Goal: Task Accomplishment & Management: Manage account settings

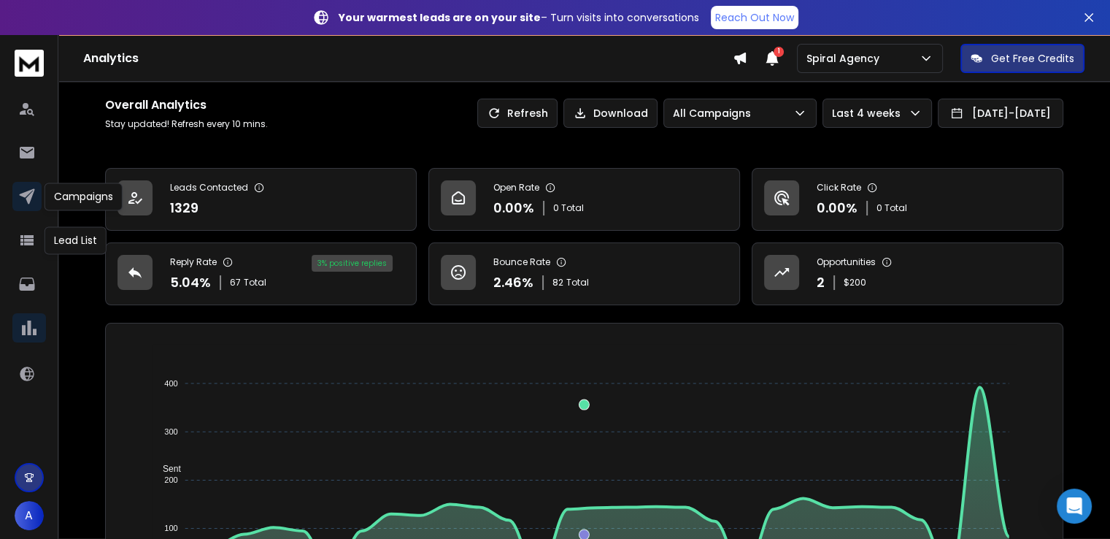
click at [26, 200] on icon at bounding box center [26, 195] width 15 height 15
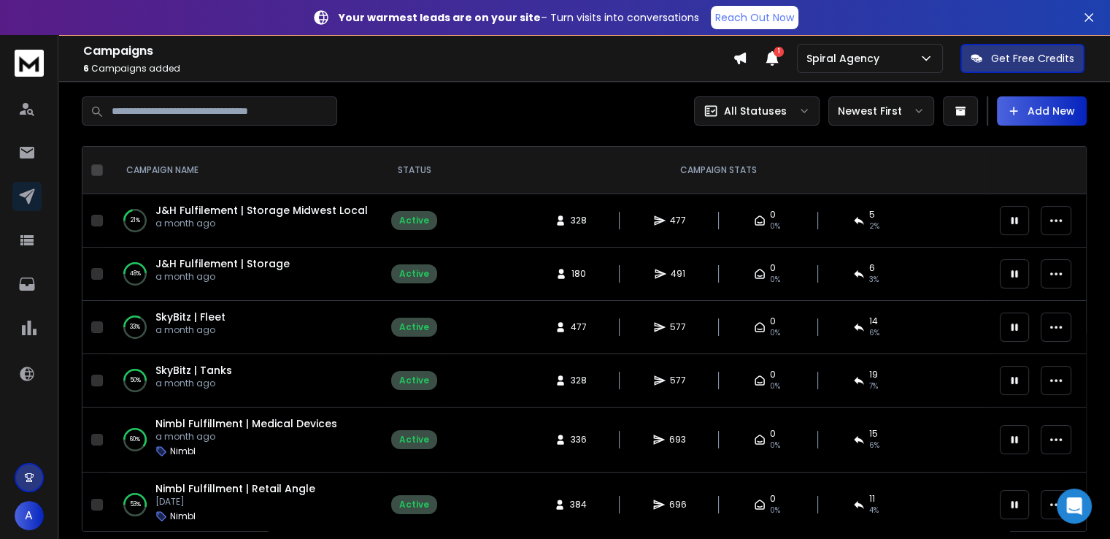
click at [96, 326] on button "button" at bounding box center [97, 327] width 12 height 12
click at [100, 383] on button "button" at bounding box center [97, 381] width 12 height 12
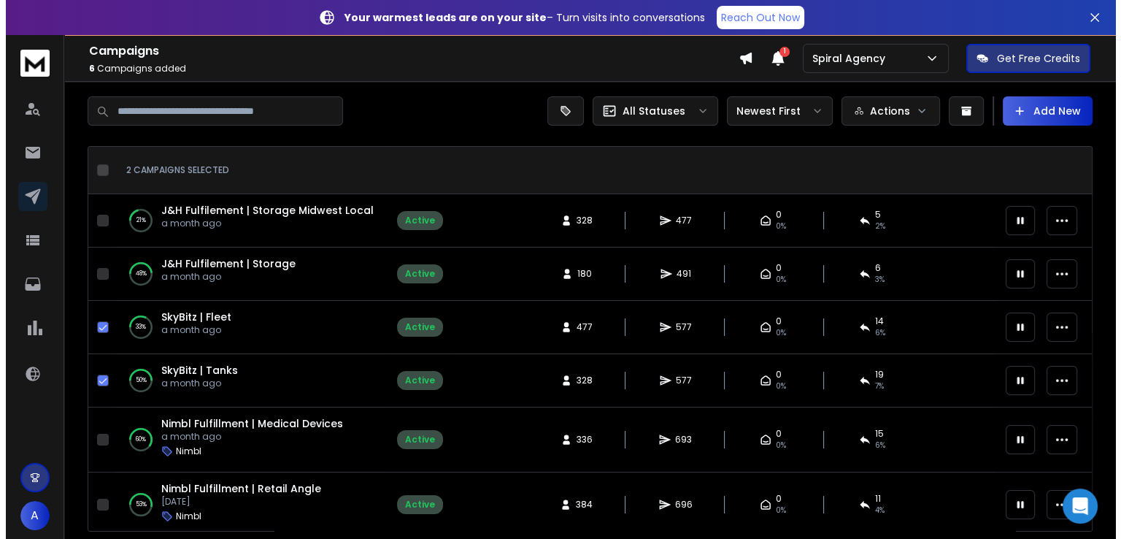
scroll to position [16, 0]
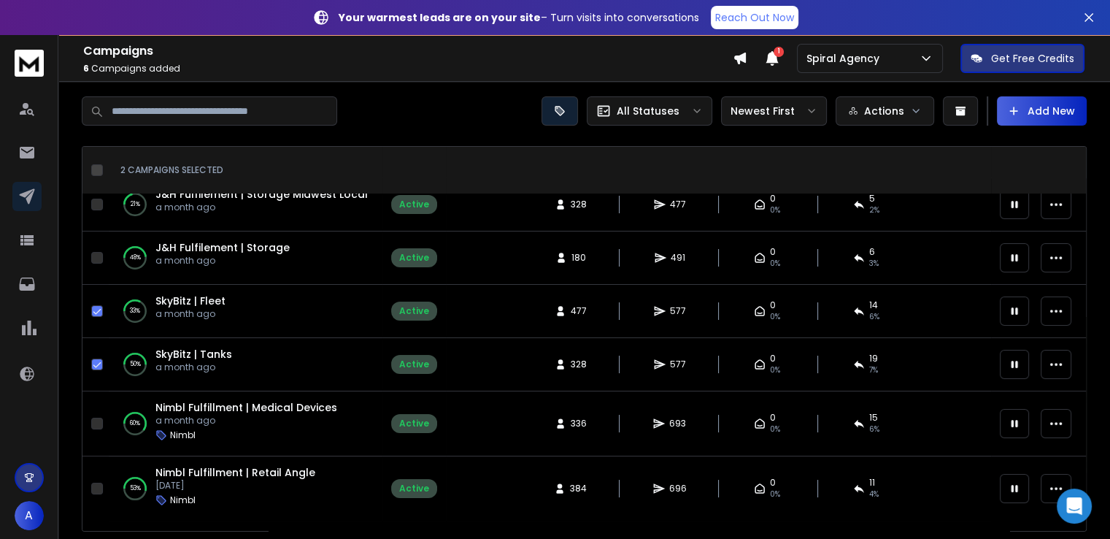
click at [568, 121] on button at bounding box center [560, 110] width 37 height 29
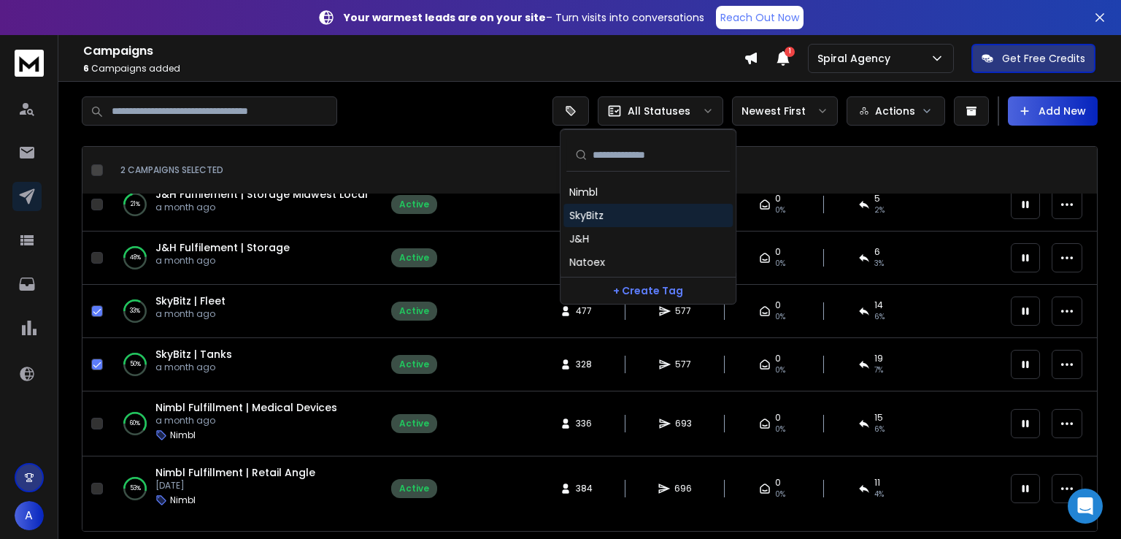
click at [602, 218] on span "SkyBitz" at bounding box center [586, 215] width 34 height 15
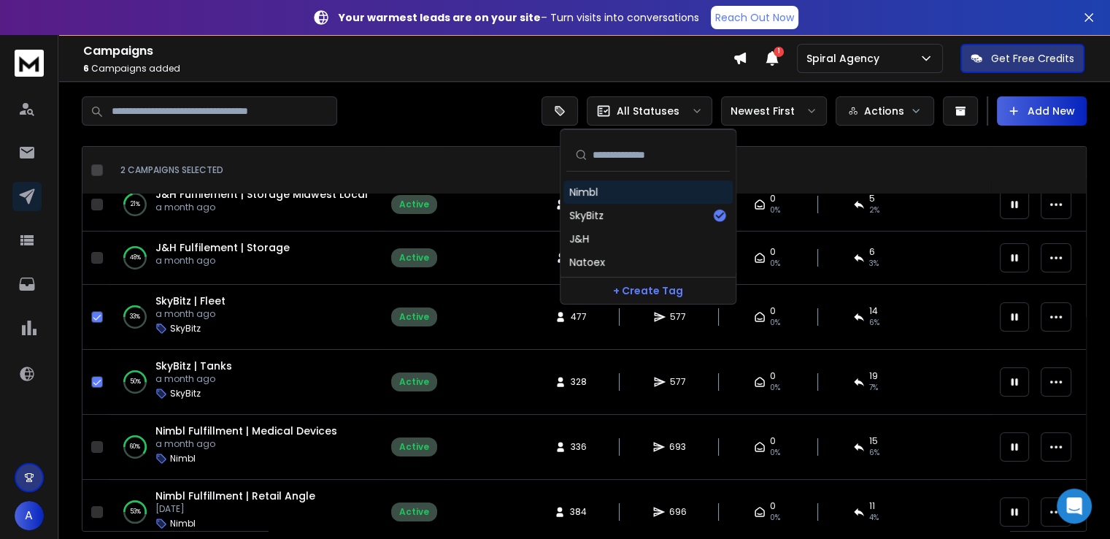
click at [443, 115] on div at bounding box center [312, 110] width 460 height 29
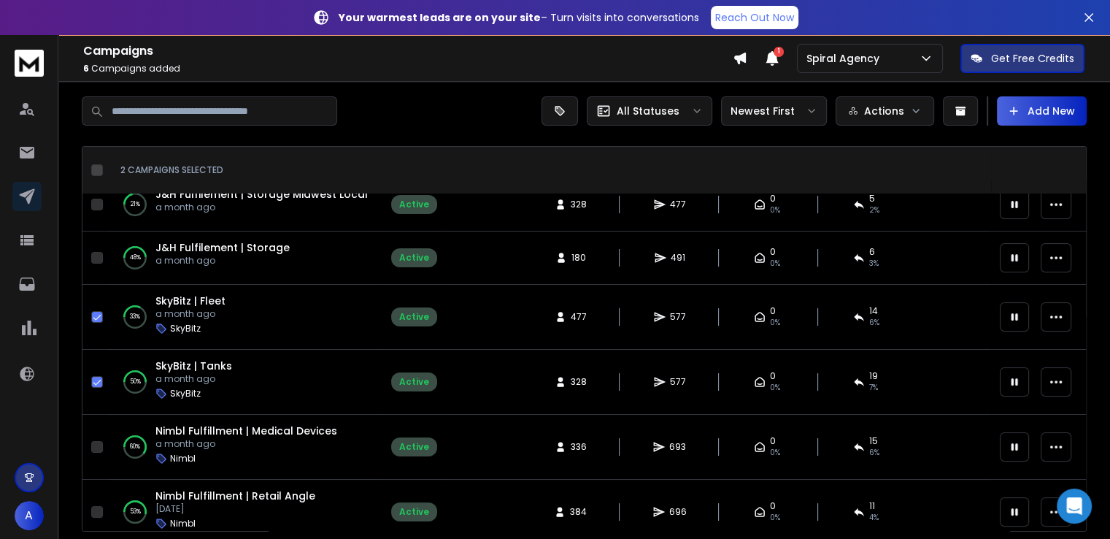
click at [99, 312] on button "button" at bounding box center [97, 317] width 12 height 12
click at [99, 380] on button "button" at bounding box center [97, 382] width 12 height 12
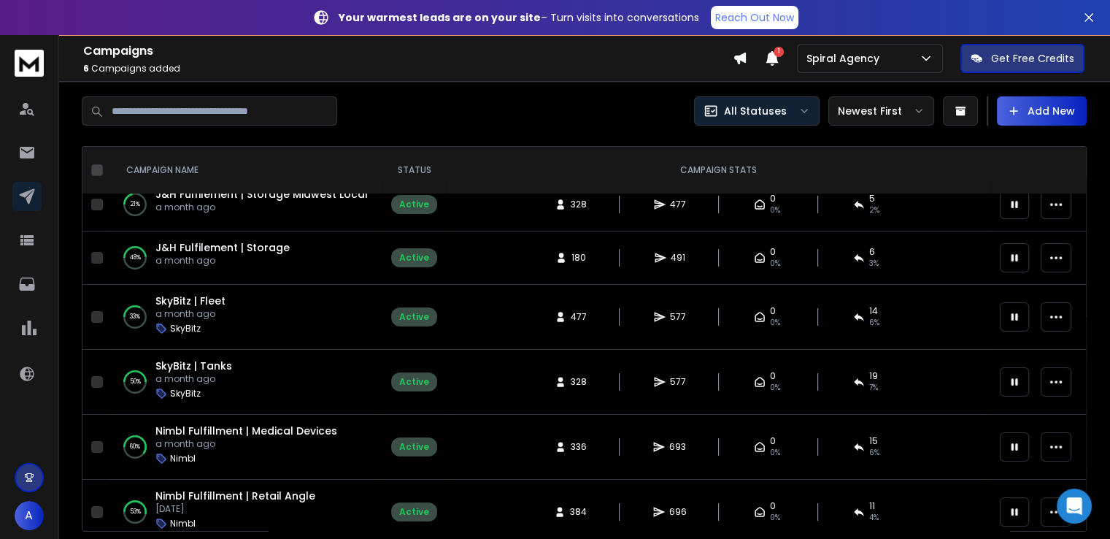
click at [774, 120] on button "All Statuses" at bounding box center [757, 110] width 126 height 29
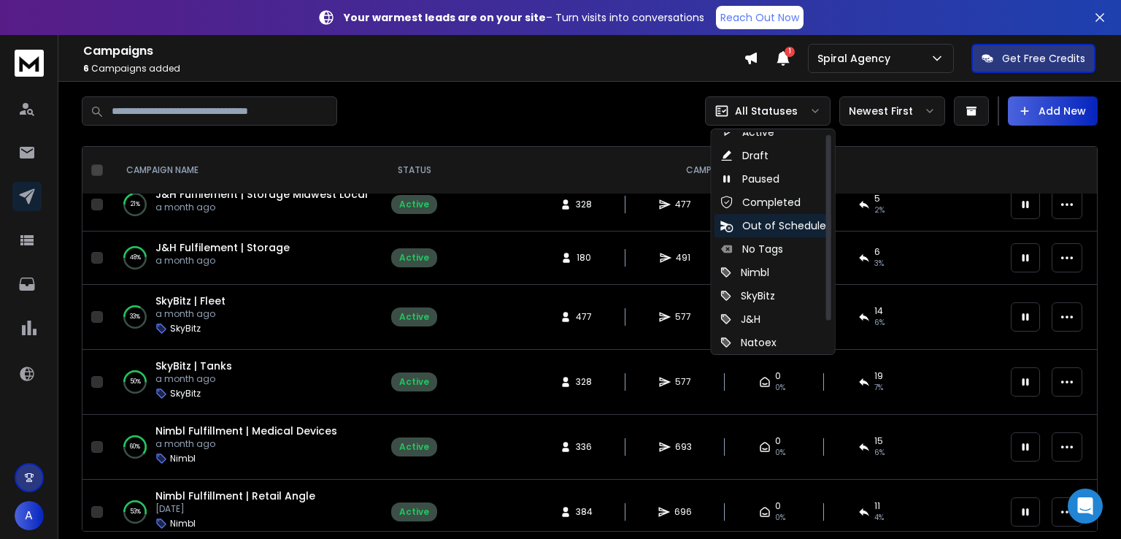
scroll to position [38, 0]
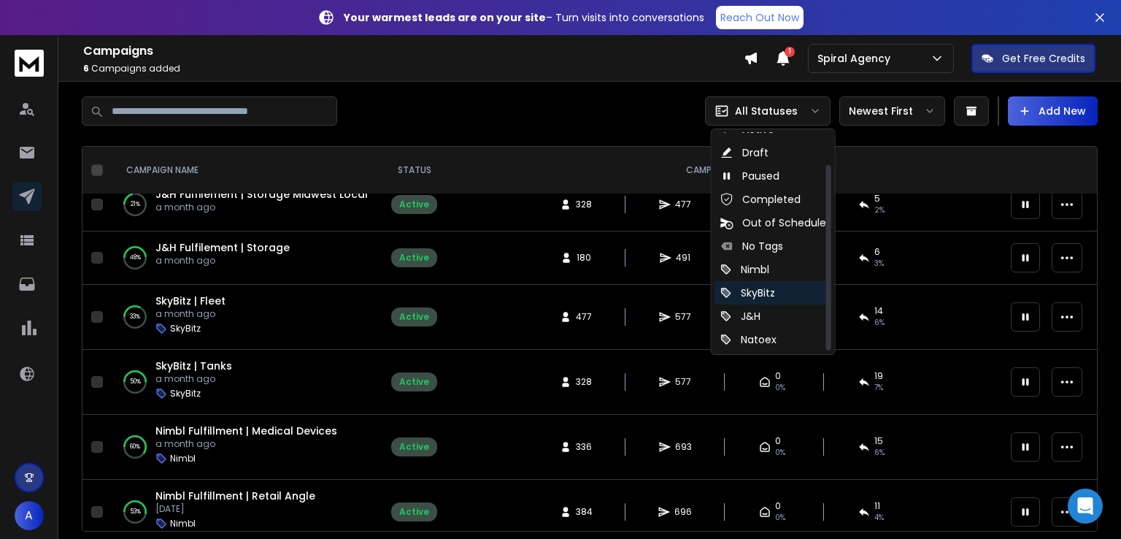
click at [759, 292] on div "SkyBitz" at bounding box center [748, 292] width 55 height 15
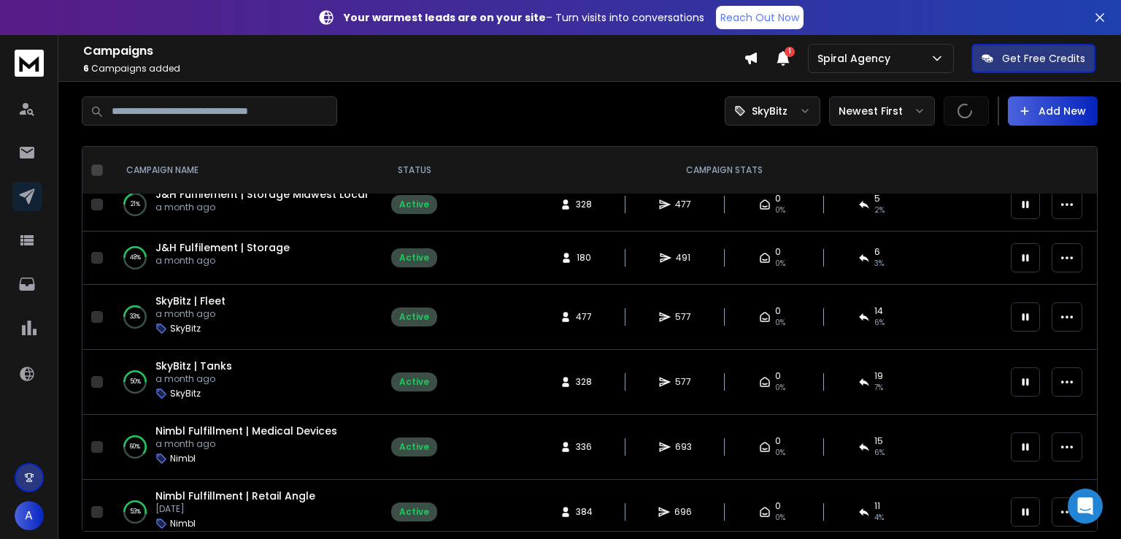
scroll to position [0, 0]
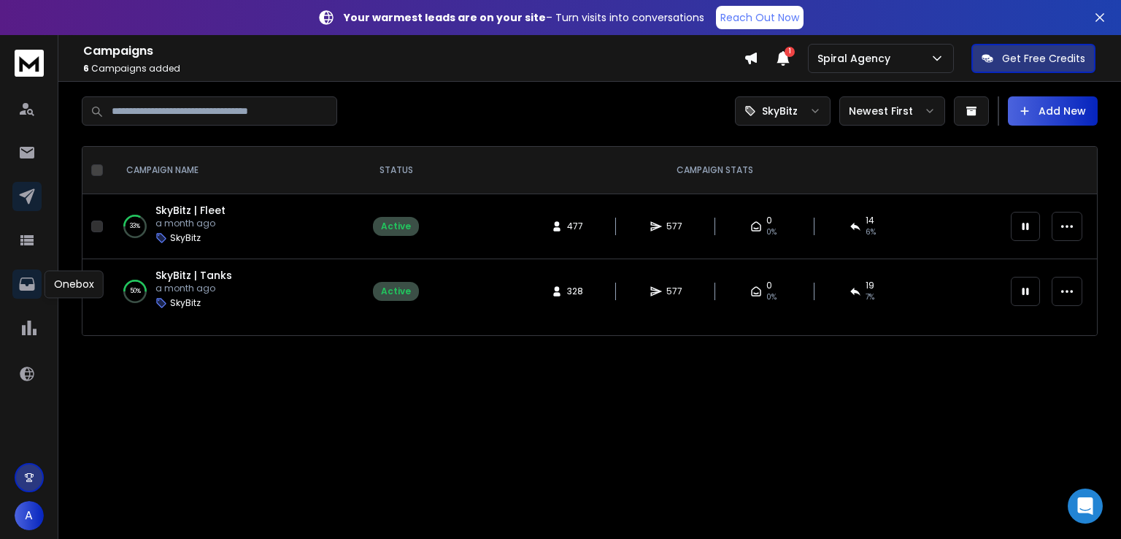
click at [31, 278] on icon at bounding box center [27, 284] width 18 height 18
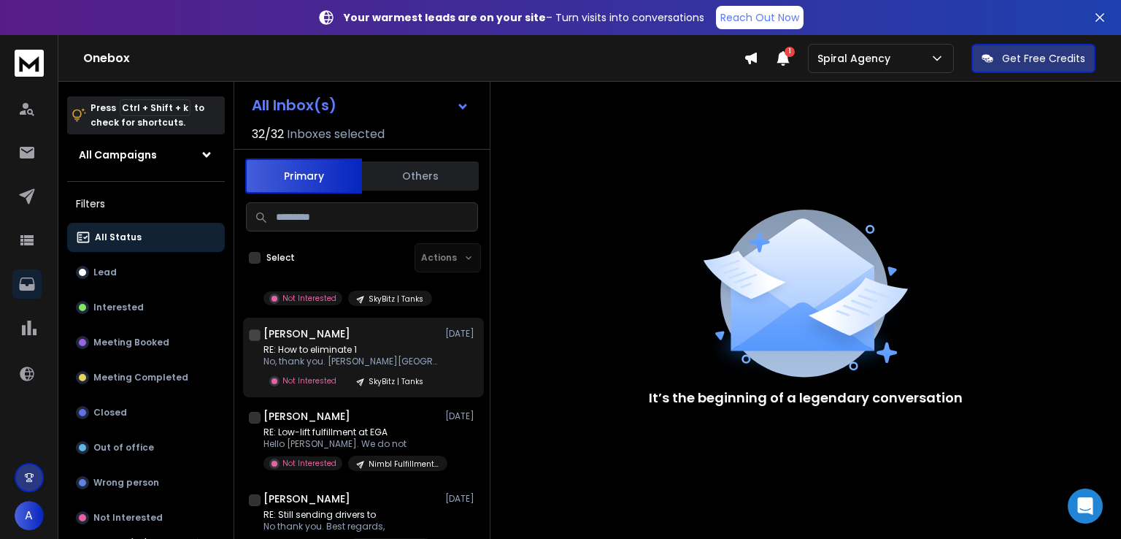
scroll to position [146, 0]
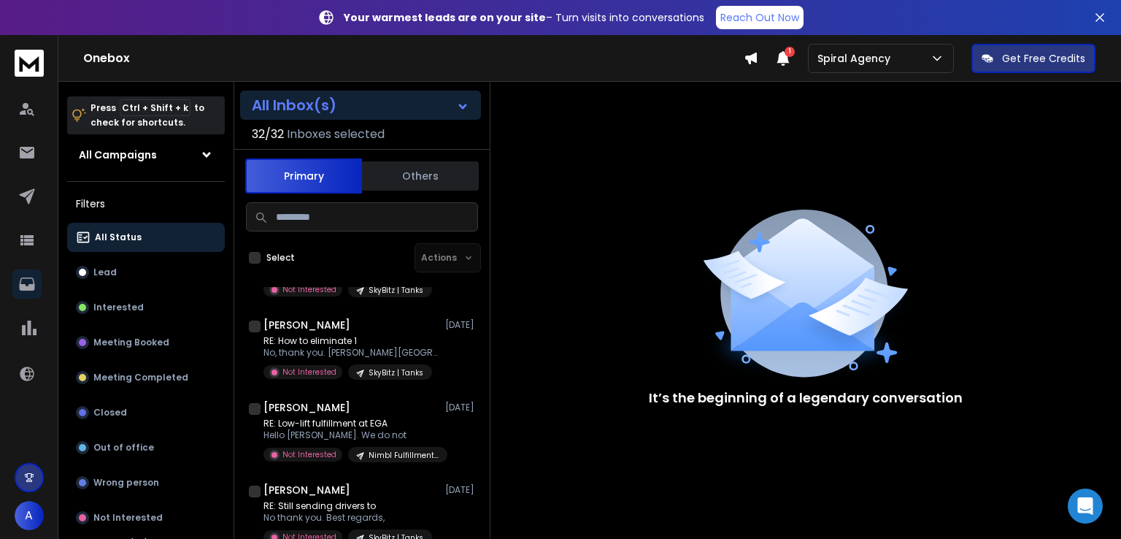
click at [456, 101] on icon at bounding box center [462, 106] width 13 height 13
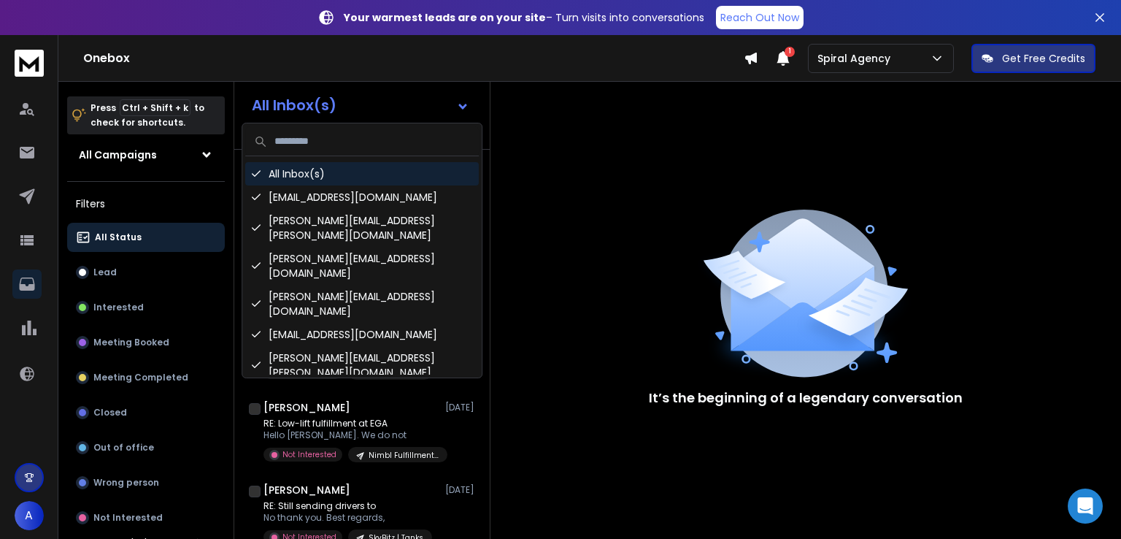
click at [256, 170] on icon at bounding box center [256, 174] width 12 height 12
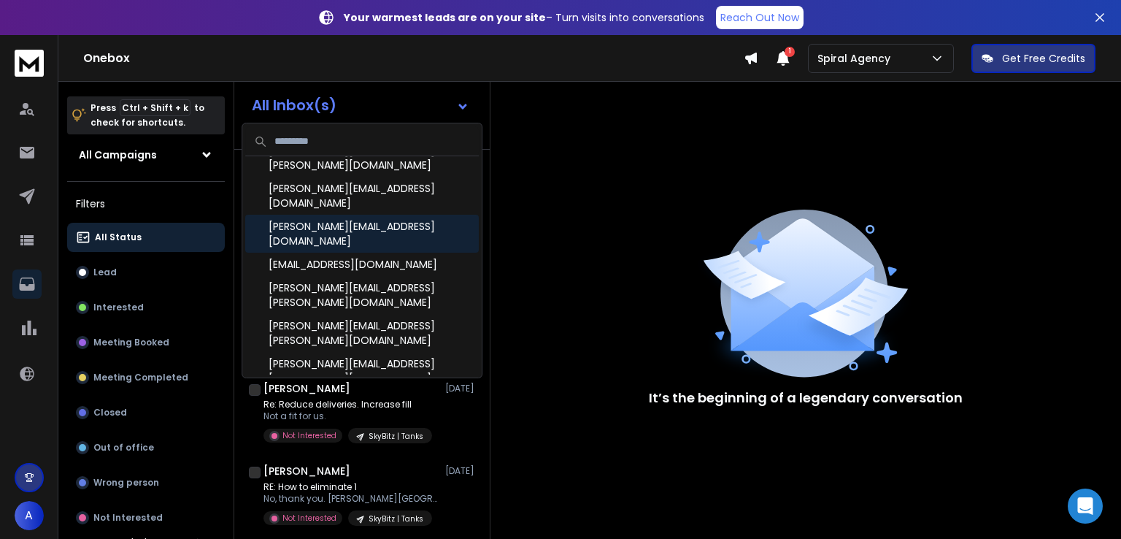
scroll to position [73, 0]
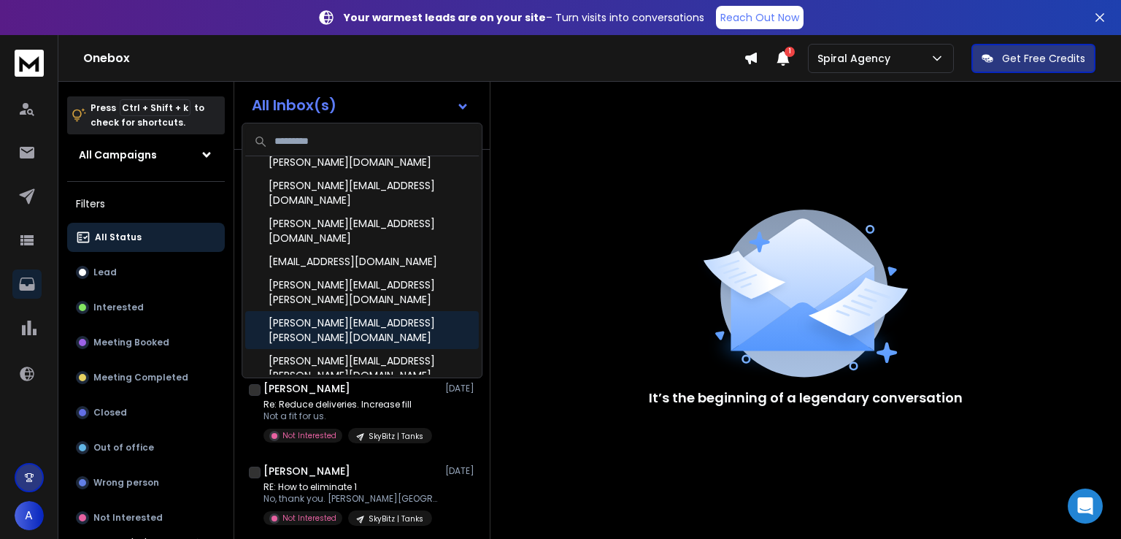
click at [275, 311] on div "[PERSON_NAME][EMAIL_ADDRESS][PERSON_NAME][DOMAIN_NAME]" at bounding box center [362, 330] width 234 height 38
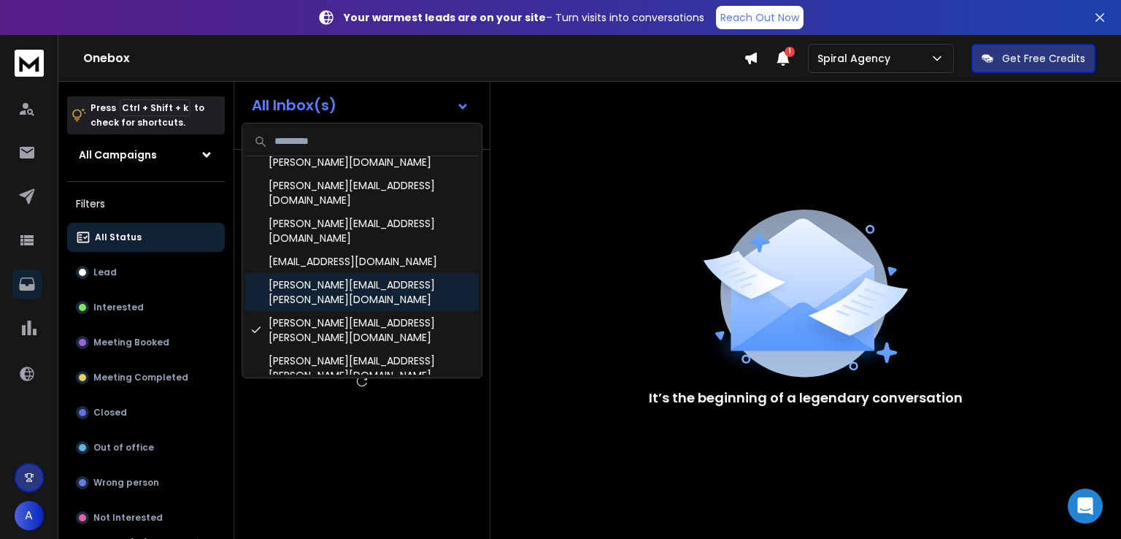
click at [288, 273] on div "[PERSON_NAME][EMAIL_ADDRESS][PERSON_NAME][DOMAIN_NAME]" at bounding box center [362, 292] width 234 height 38
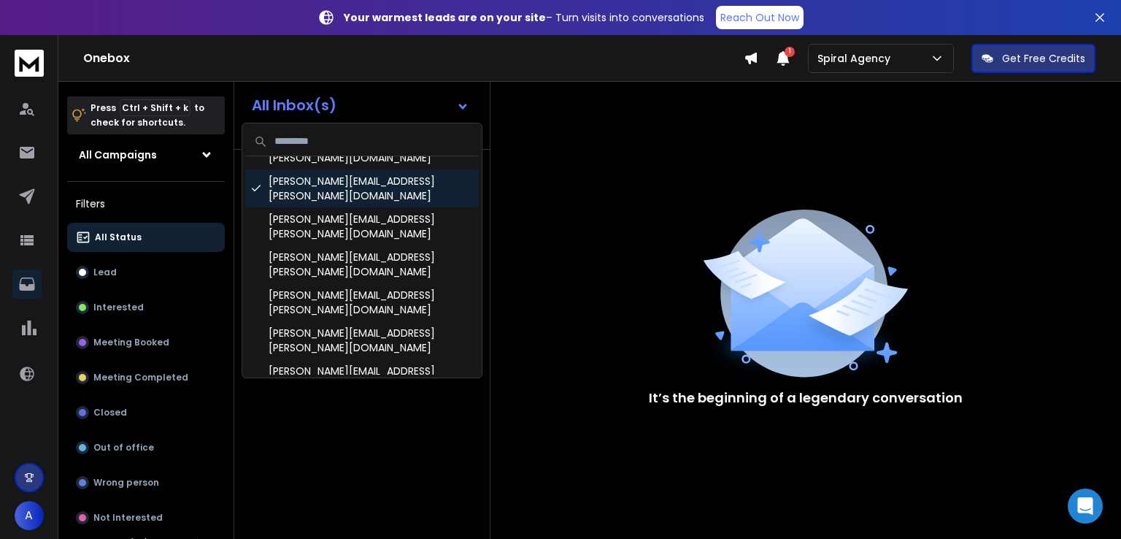
scroll to position [219, 0]
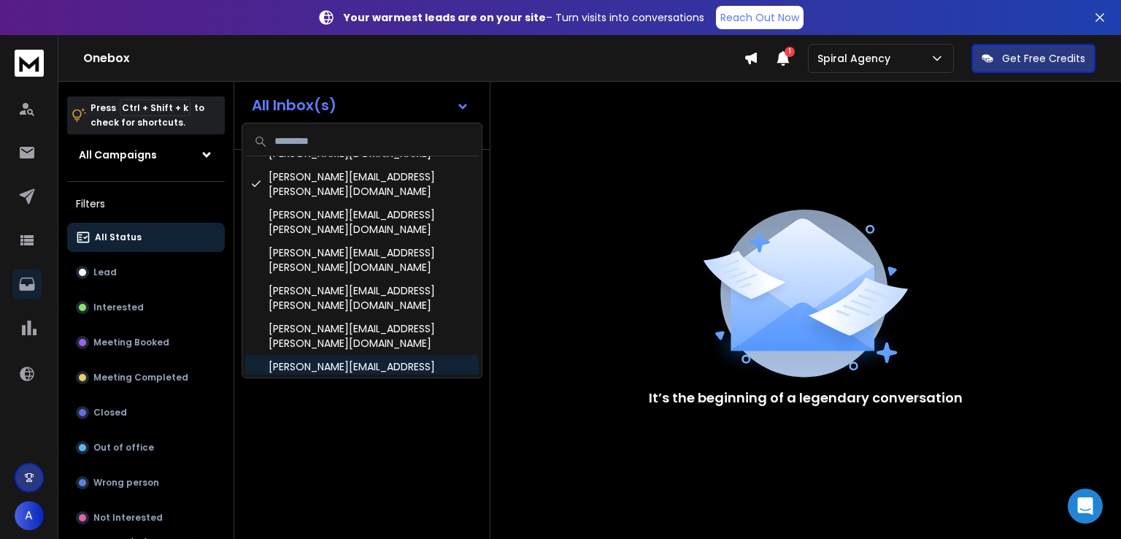
click at [321, 355] on div "[PERSON_NAME][EMAIL_ADDRESS][PERSON_NAME][DOMAIN_NAME]" at bounding box center [362, 374] width 234 height 38
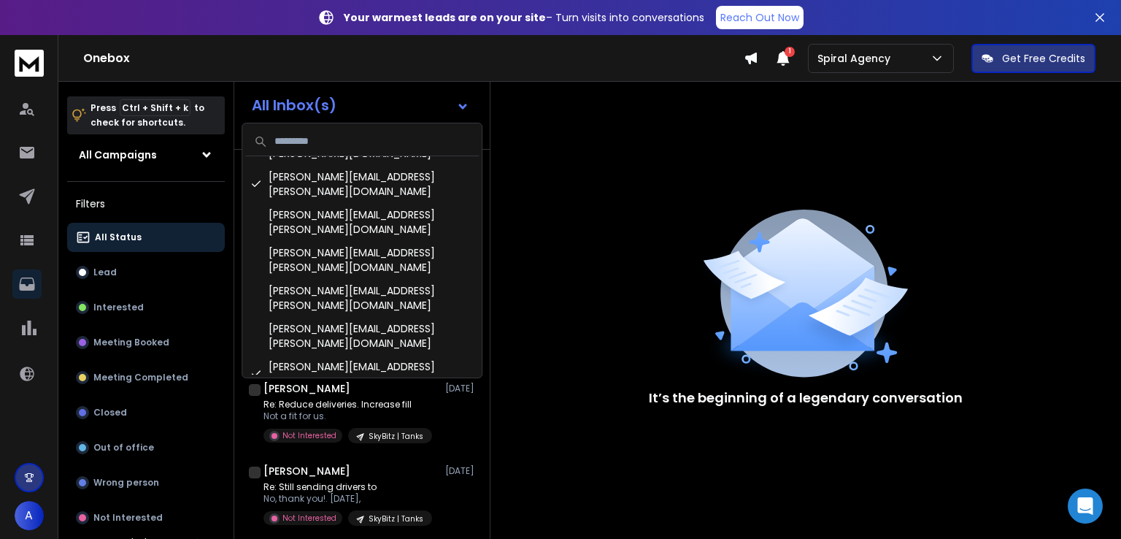
click at [329, 393] on div "[PERSON_NAME][EMAIL_ADDRESS][DOMAIN_NAME]" at bounding box center [362, 412] width 234 height 38
click at [330, 431] on div "[PERSON_NAME][EMAIL_ADDRESS][PERSON_NAME][DOMAIN_NAME]" at bounding box center [362, 450] width 234 height 38
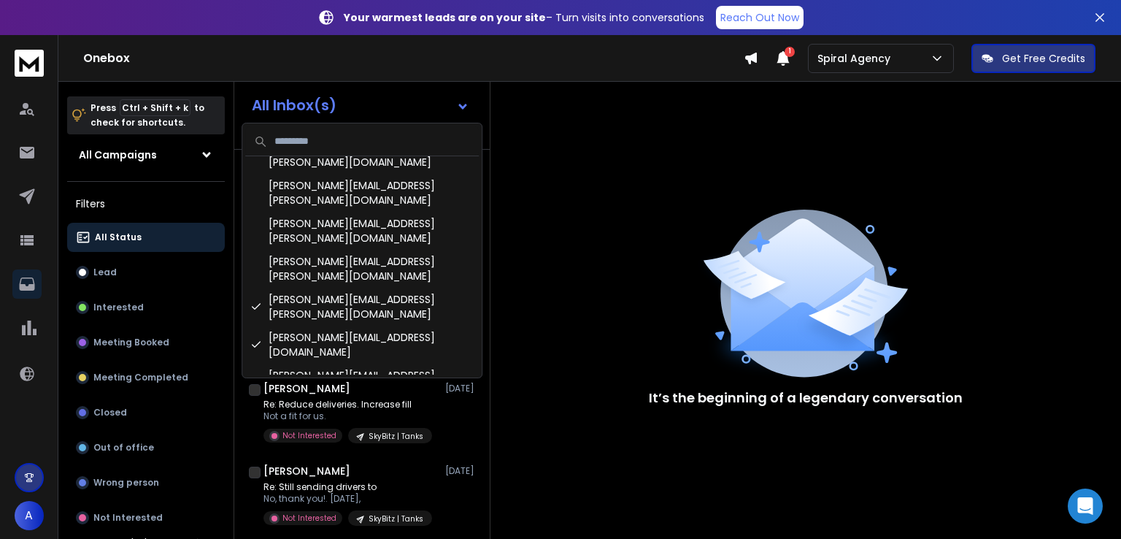
scroll to position [292, 0]
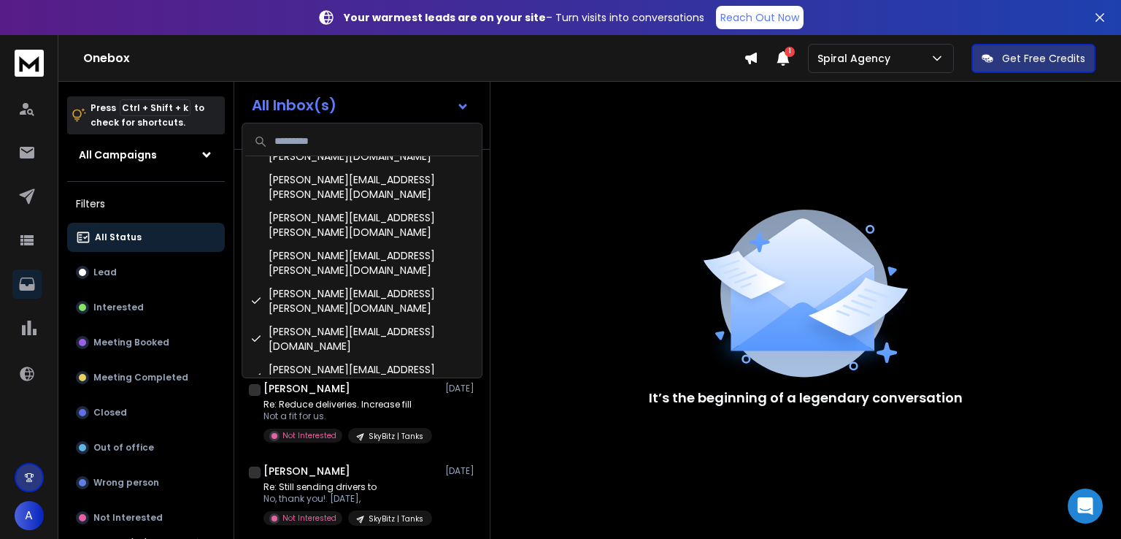
click at [323, 434] on div "[PERSON_NAME][EMAIL_ADDRESS][PERSON_NAME][DOMAIN_NAME]" at bounding box center [362, 453] width 234 height 38
click at [364, 510] on div "[PERSON_NAME][EMAIL_ADDRESS][DOMAIN_NAME]" at bounding box center [362, 529] width 234 height 38
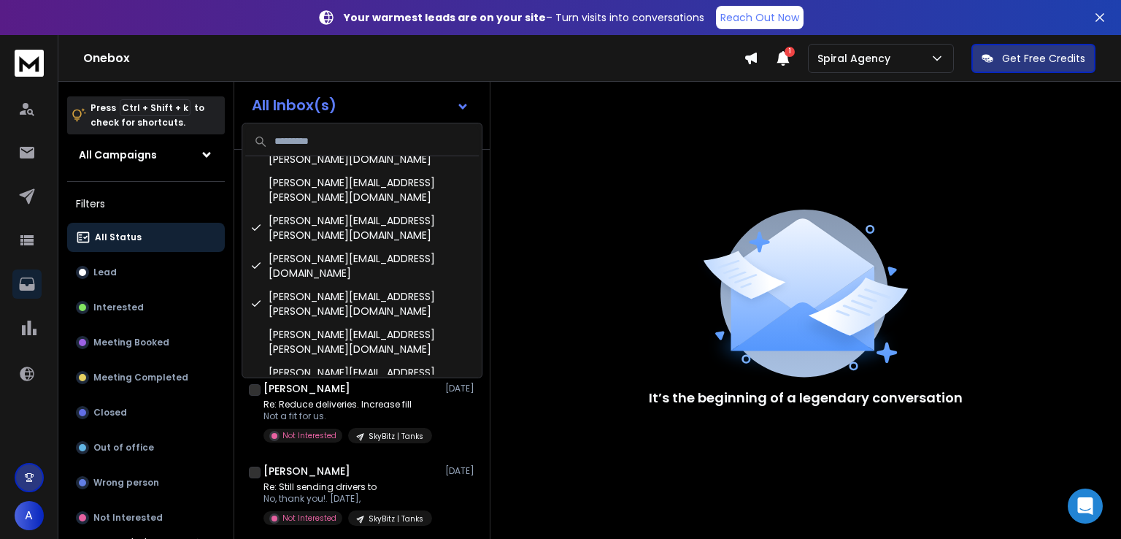
click at [350, 512] on div "[PERSON_NAME][EMAIL_ADDRESS][PERSON_NAME][DOMAIN_NAME]" at bounding box center [362, 531] width 234 height 38
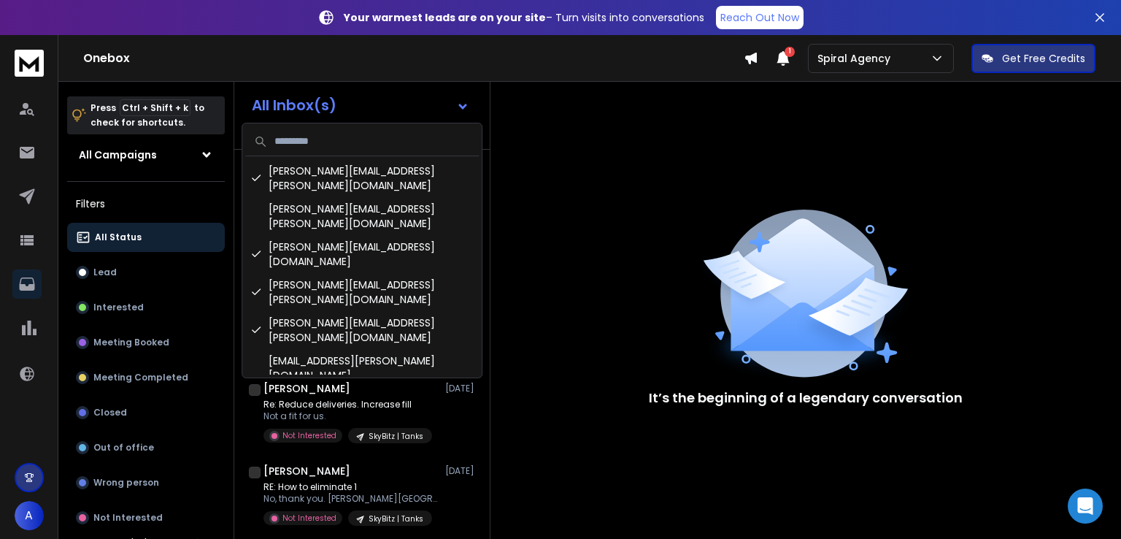
scroll to position [569, 0]
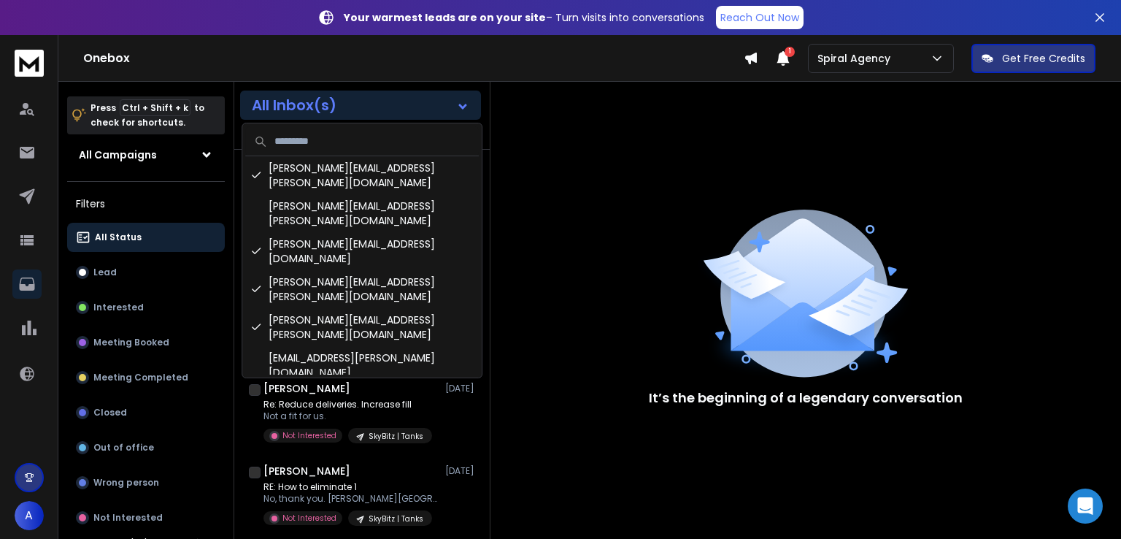
click at [473, 105] on button "All Inbox(s)" at bounding box center [360, 105] width 241 height 29
click at [462, 114] on button "All Inbox(s)" at bounding box center [360, 105] width 241 height 29
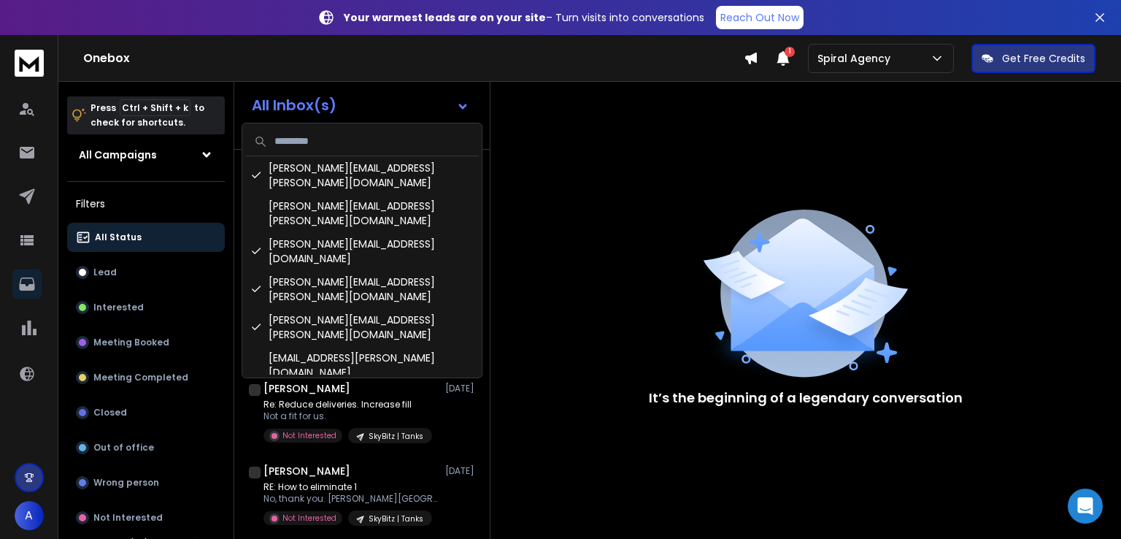
click at [511, 135] on div "It’s the beginning of a legendary conversation" at bounding box center [806, 311] width 631 height 458
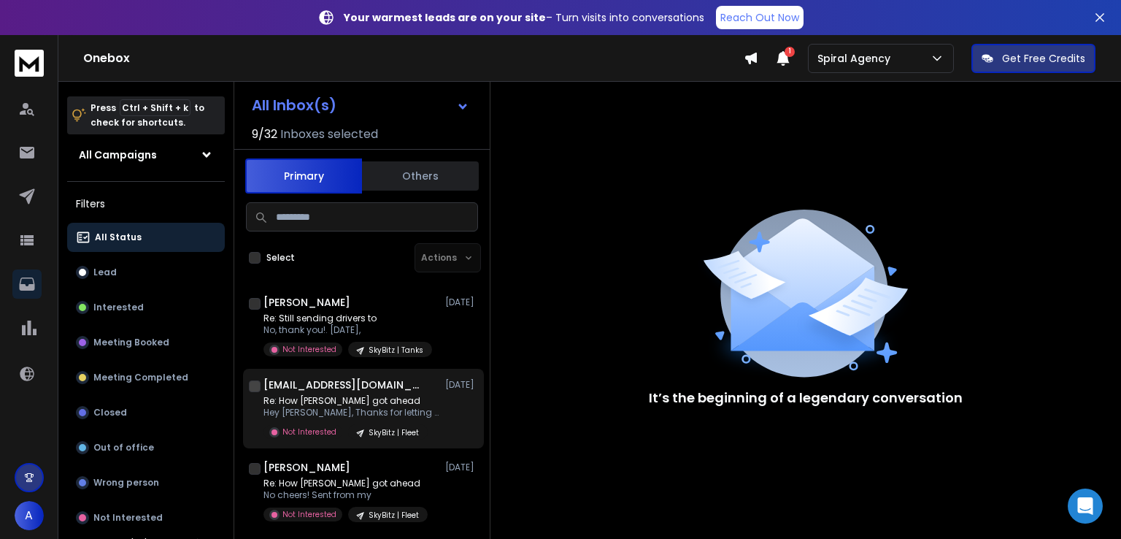
scroll to position [334, 0]
click at [396, 383] on h1 "[EMAIL_ADDRESS][DOMAIN_NAME]" at bounding box center [344, 384] width 161 height 15
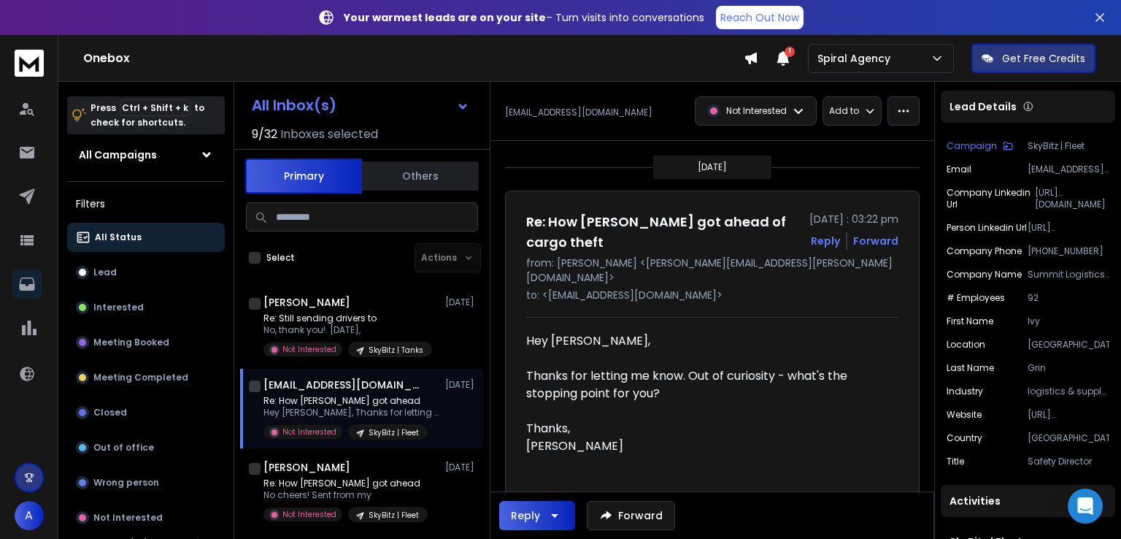
scroll to position [333, 0]
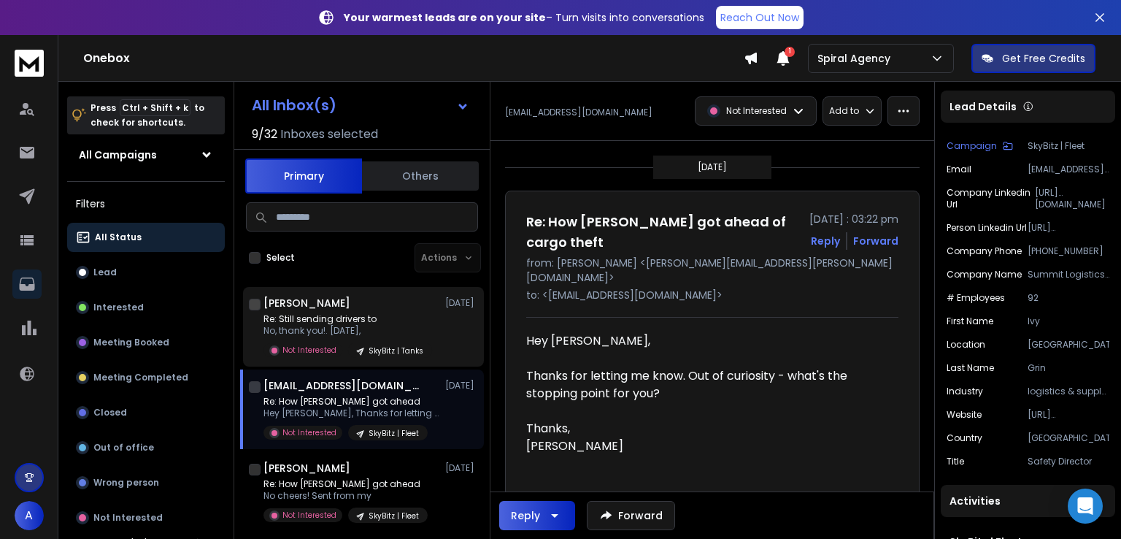
click at [342, 322] on p "Re: Still sending drivers to" at bounding box center [348, 319] width 169 height 12
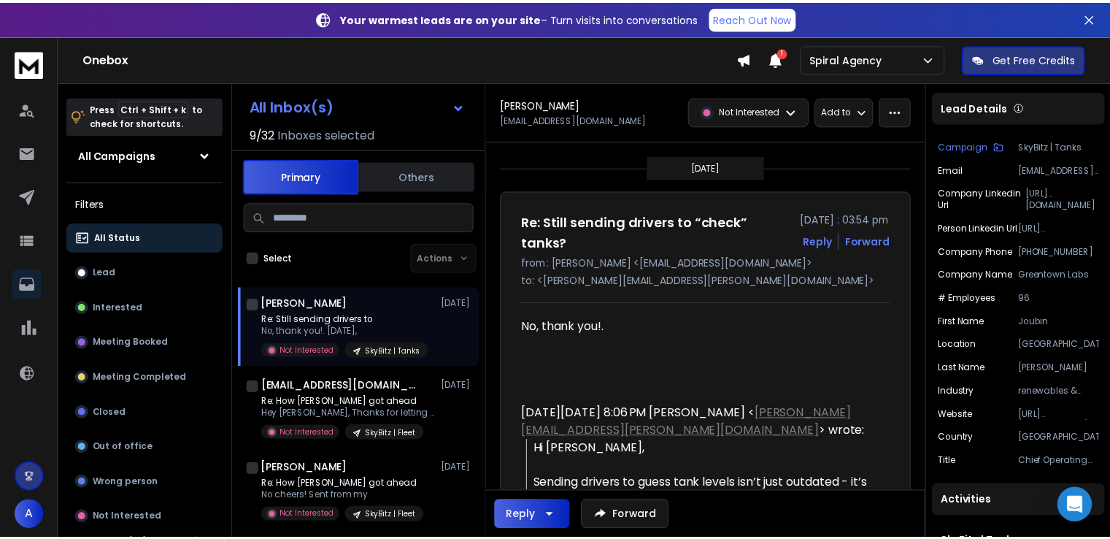
scroll to position [11, 0]
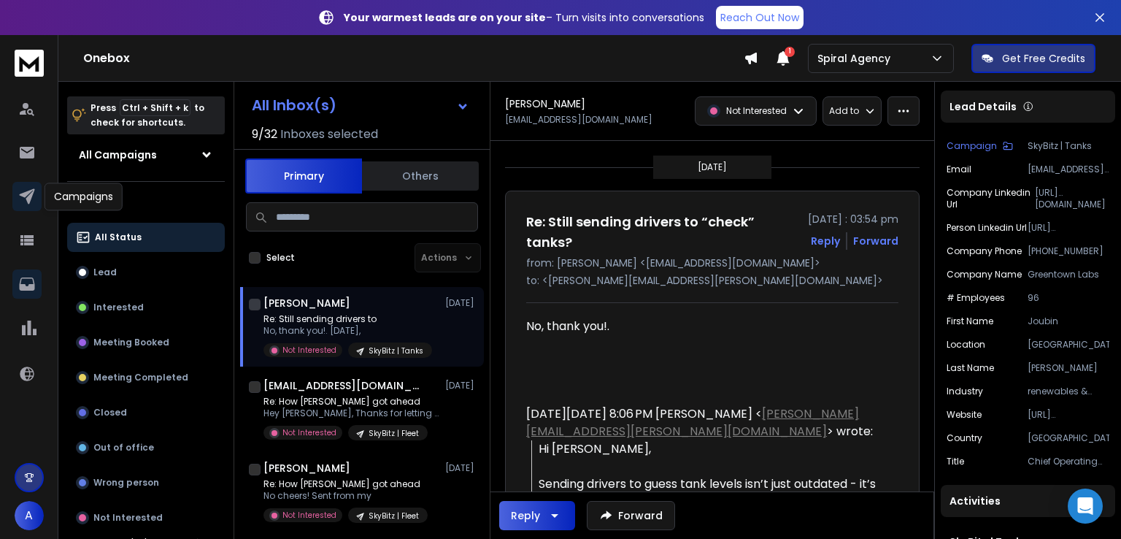
click at [27, 194] on icon at bounding box center [26, 195] width 15 height 15
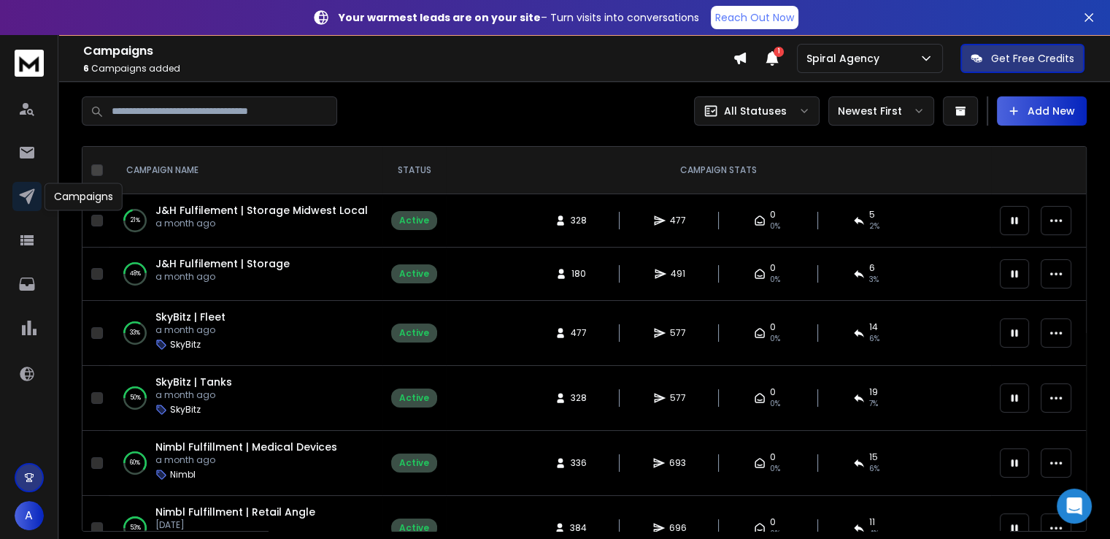
click at [91, 220] on button "button" at bounding box center [97, 221] width 12 height 12
click at [96, 274] on button "button" at bounding box center [97, 274] width 12 height 12
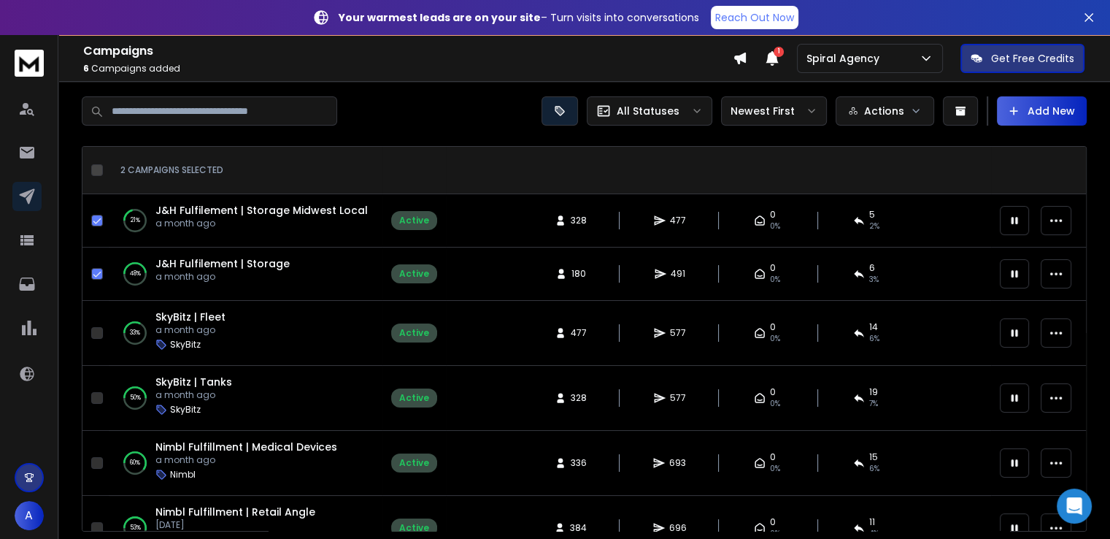
click at [564, 110] on icon at bounding box center [559, 110] width 9 height 9
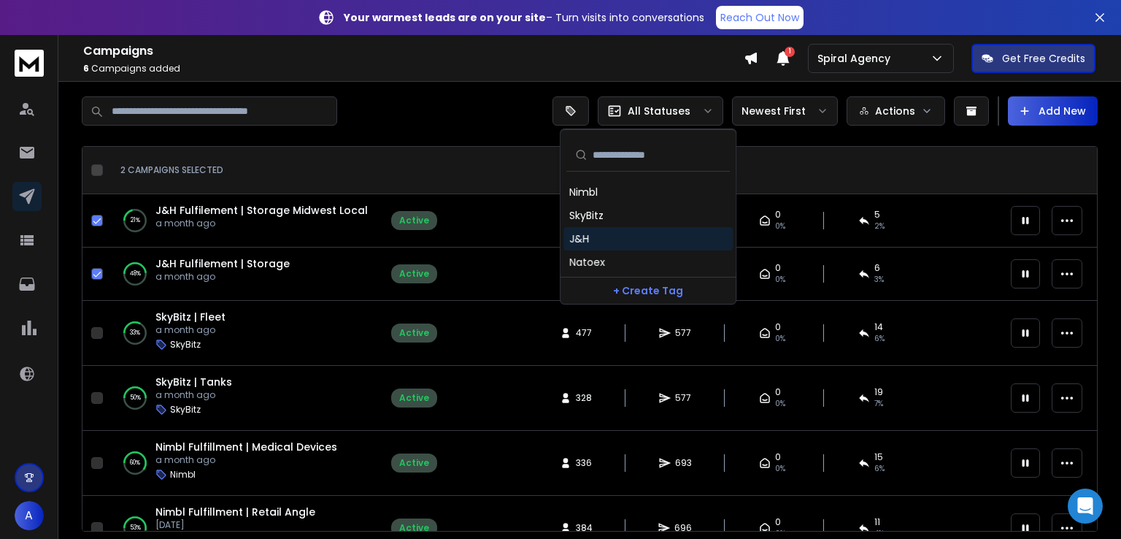
click at [591, 243] on div "J&H" at bounding box center [648, 238] width 158 height 15
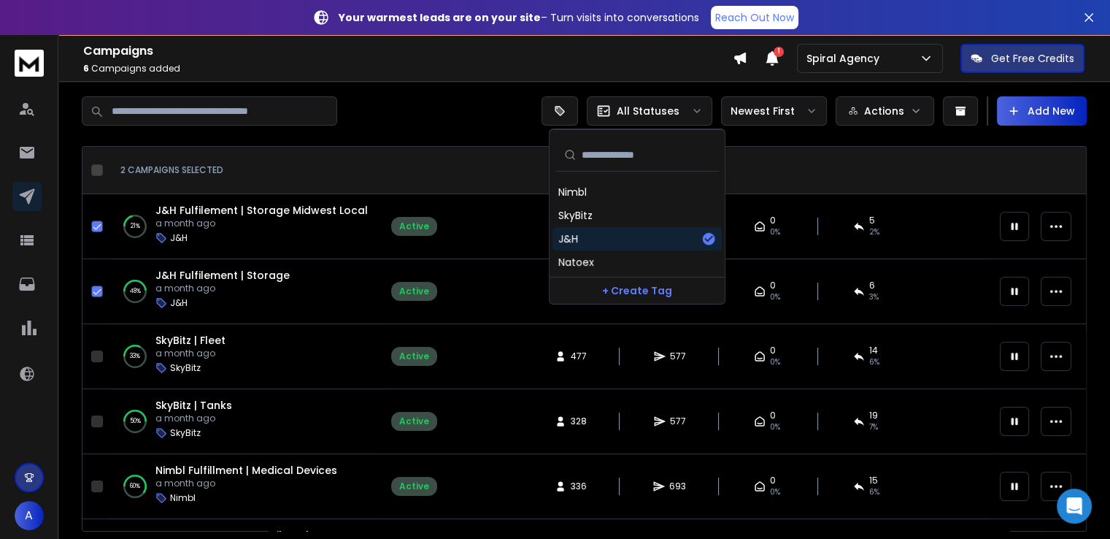
click at [401, 97] on div at bounding box center [312, 110] width 460 height 29
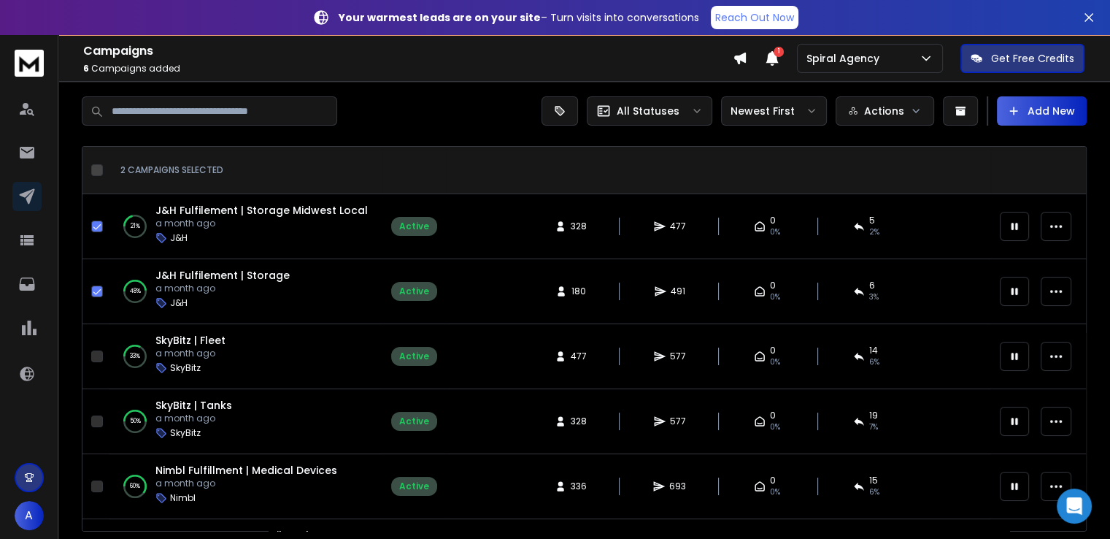
click at [94, 223] on button "button" at bounding box center [97, 226] width 12 height 12
click at [99, 291] on button "button" at bounding box center [97, 291] width 12 height 12
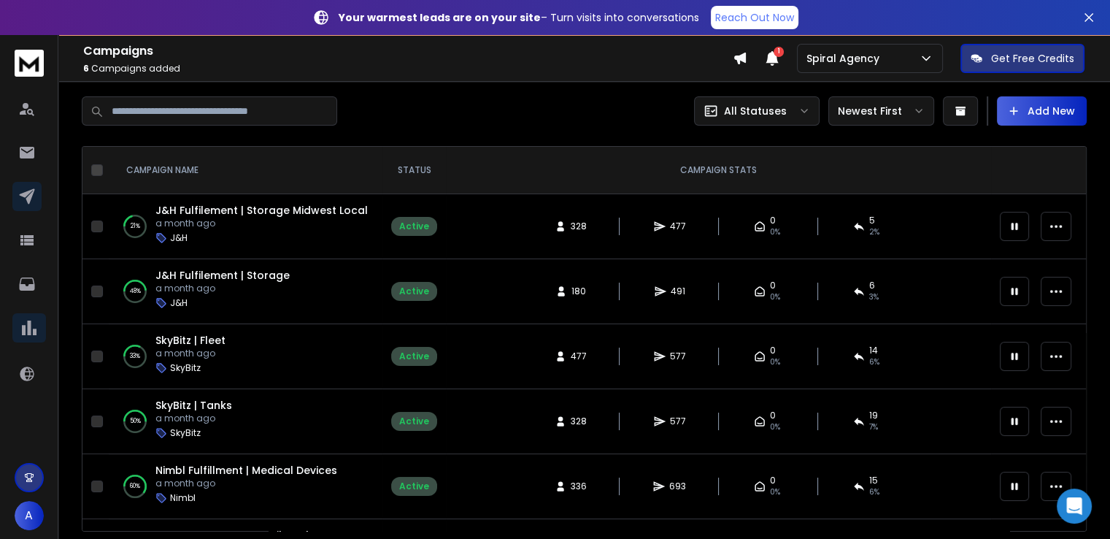
click at [18, 328] on icon at bounding box center [29, 328] width 22 height 22
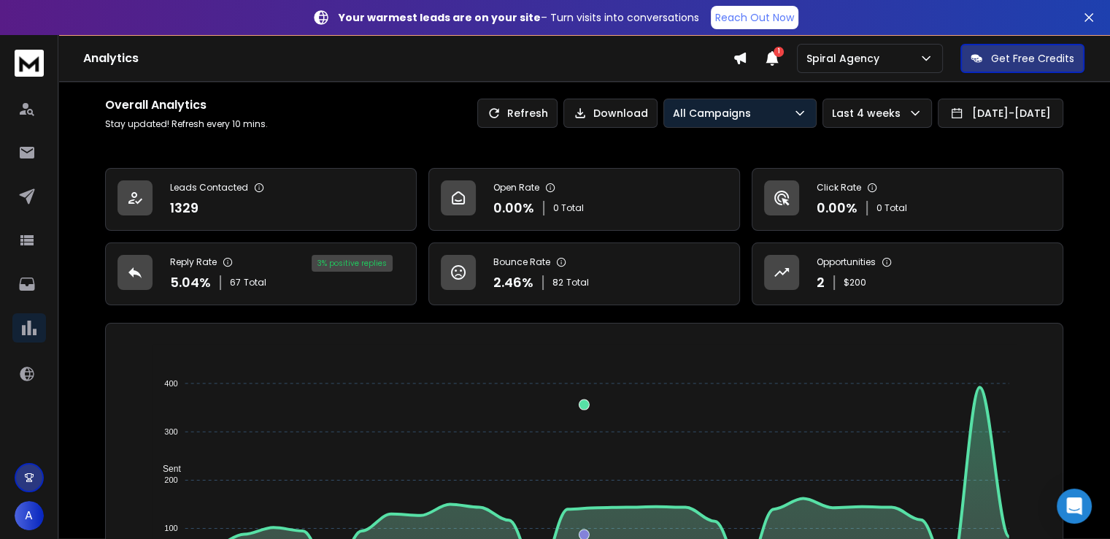
click at [664, 125] on button "All Campaigns" at bounding box center [740, 113] width 153 height 29
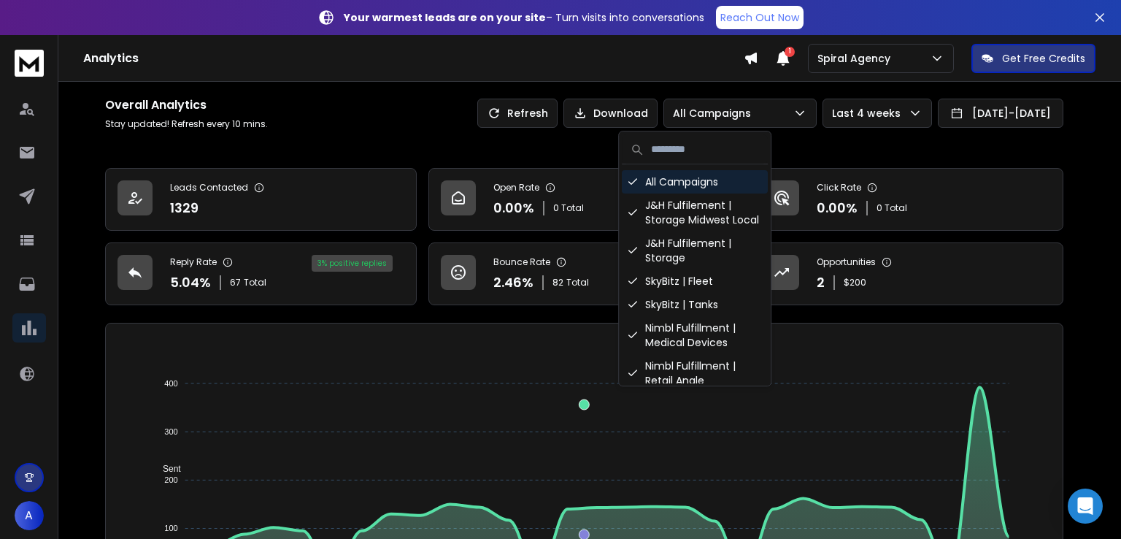
click at [631, 185] on icon at bounding box center [633, 182] width 12 height 12
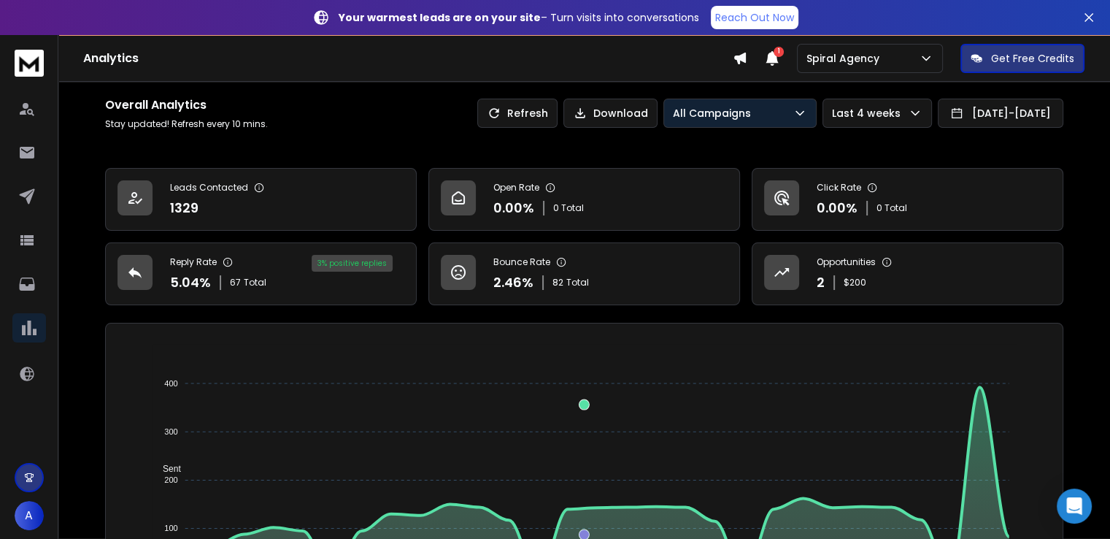
click at [677, 120] on p "All Campaigns" at bounding box center [715, 113] width 84 height 15
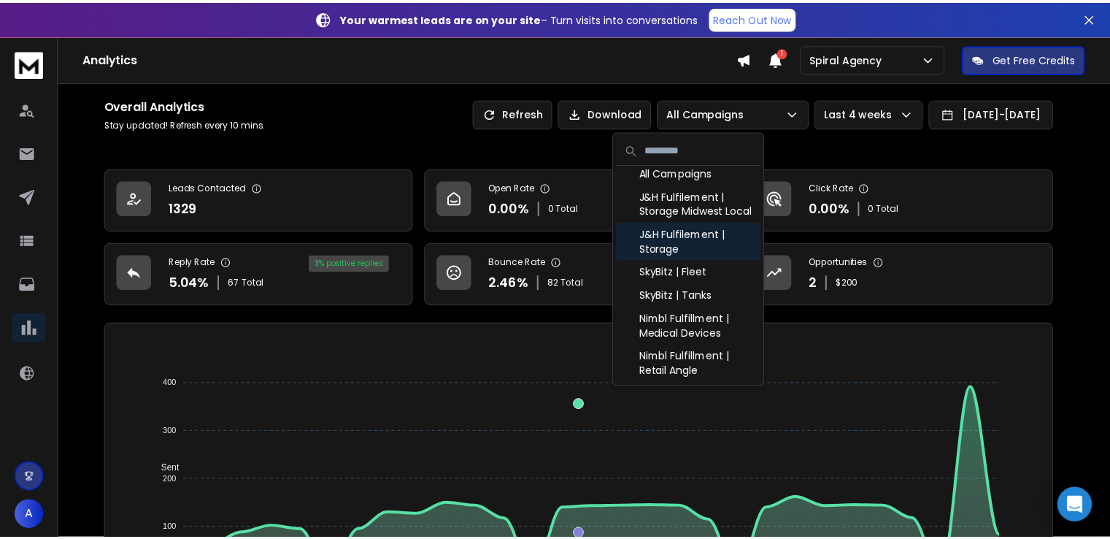
scroll to position [23, 0]
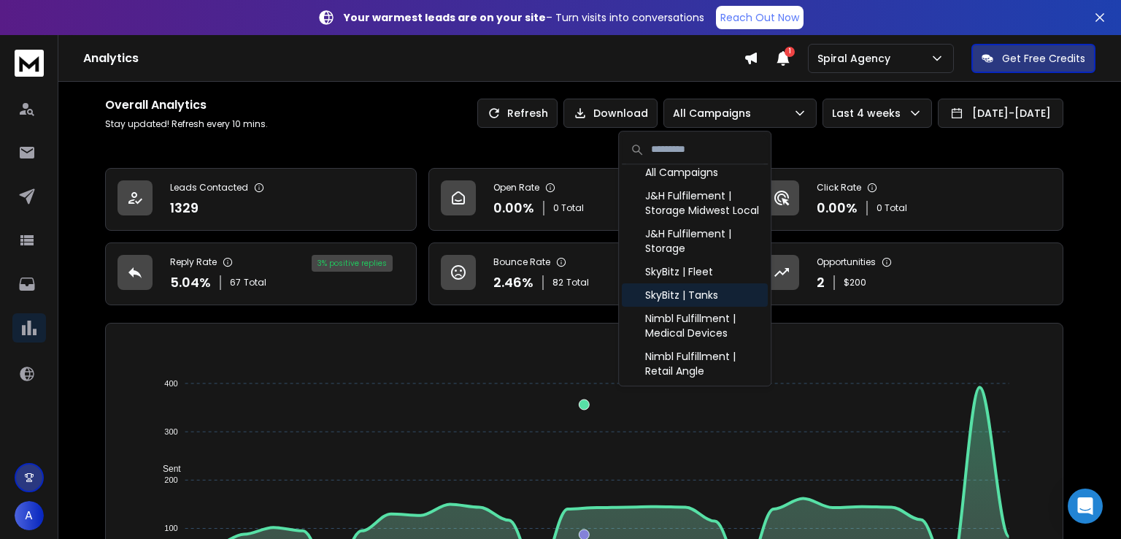
click at [656, 297] on div "SkyBitz | Tanks" at bounding box center [695, 294] width 146 height 23
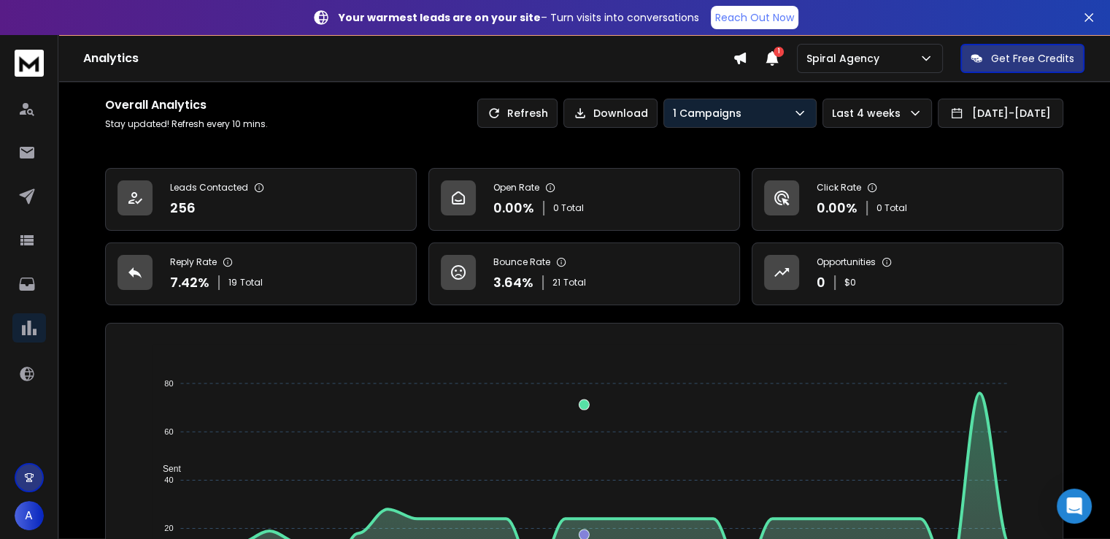
click at [702, 116] on div "1 Campaigns" at bounding box center [740, 113] width 134 height 15
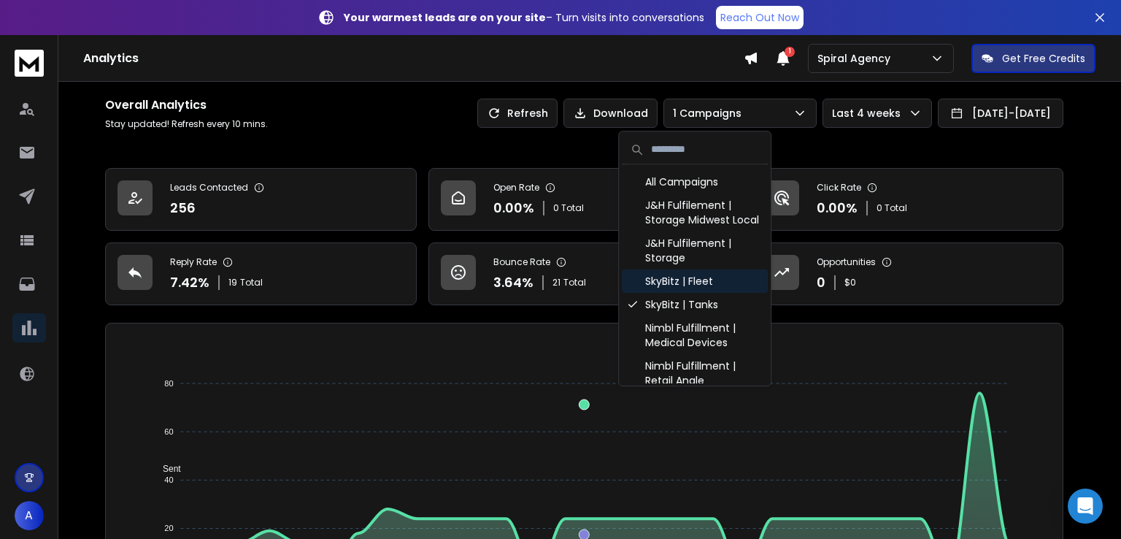
click at [656, 293] on div "SkyBitz | Fleet" at bounding box center [695, 280] width 146 height 23
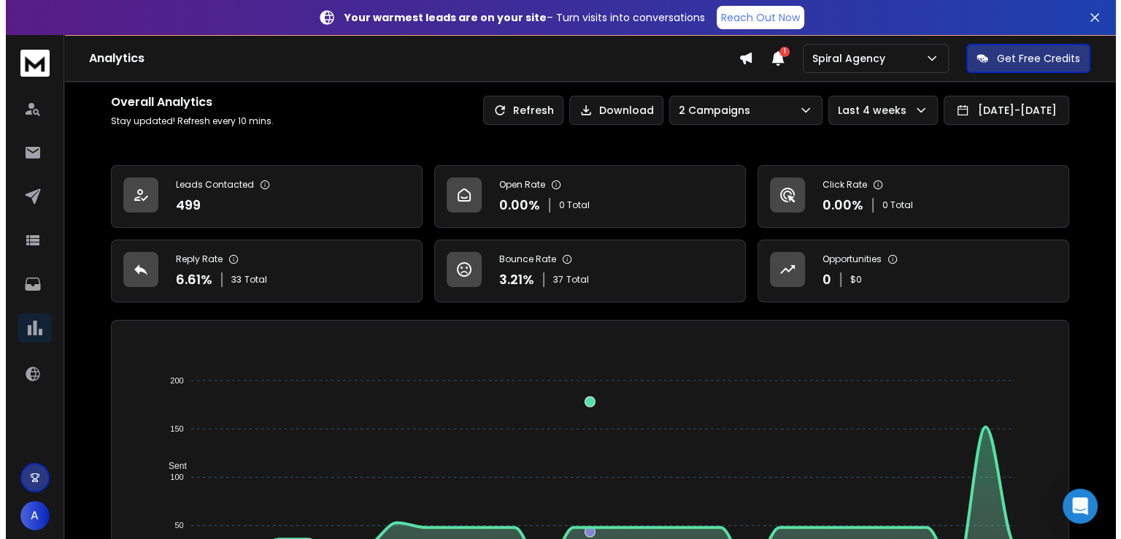
scroll to position [0, 0]
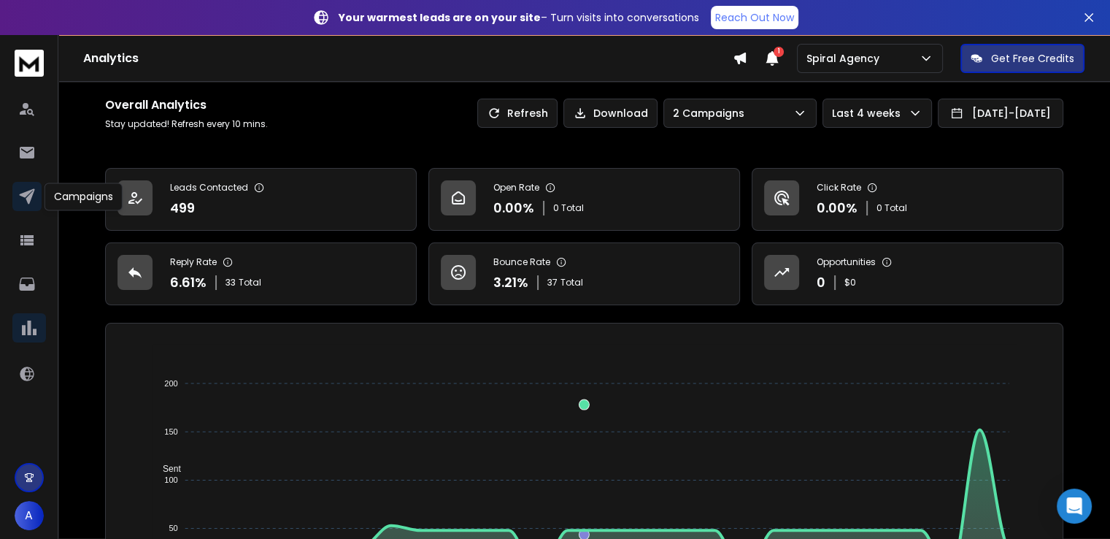
click at [23, 196] on icon at bounding box center [26, 195] width 15 height 15
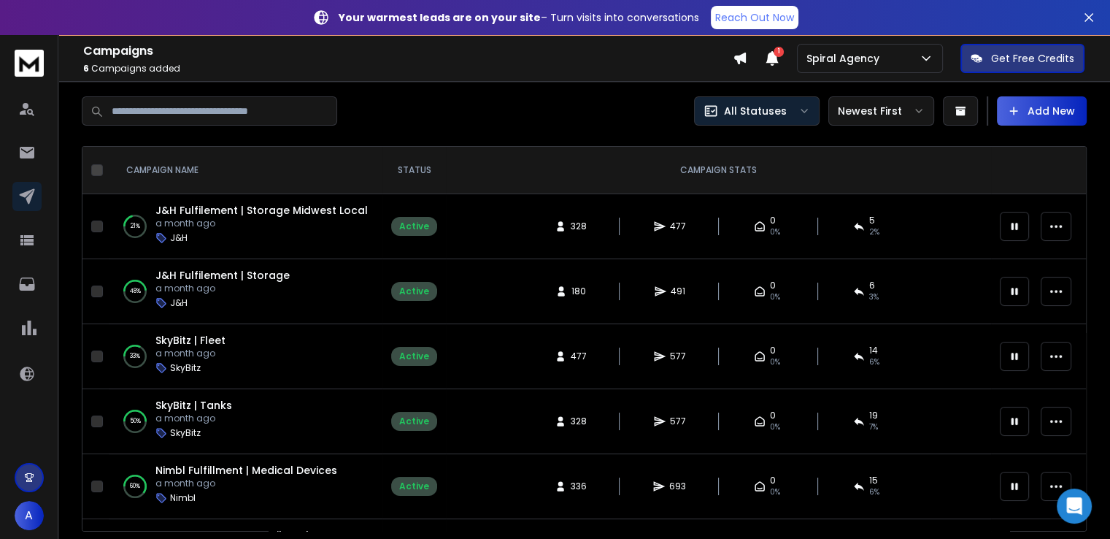
click at [765, 112] on p "All Statuses" at bounding box center [755, 111] width 63 height 15
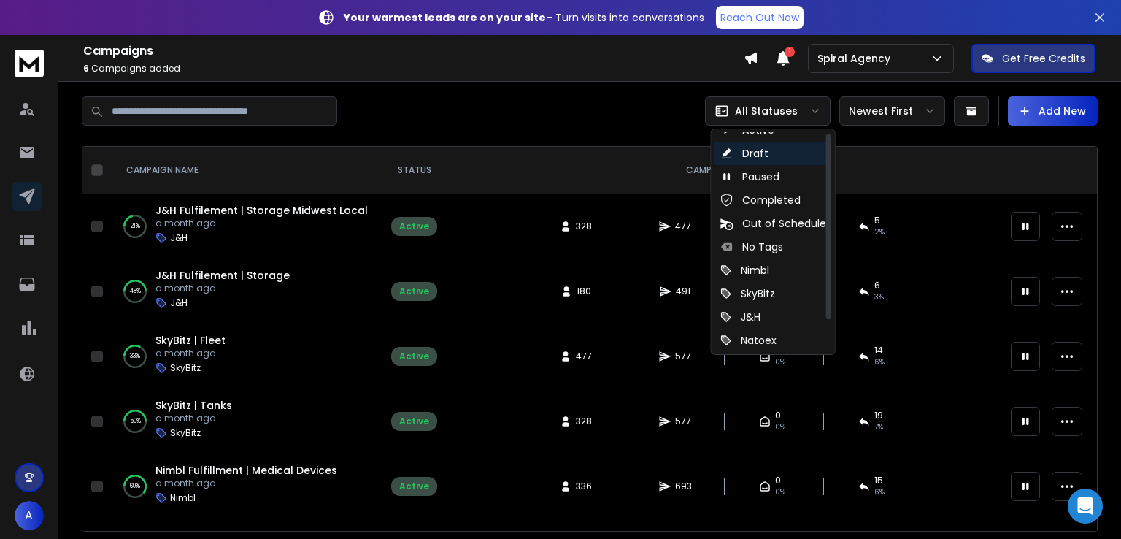
scroll to position [38, 0]
click at [768, 288] on div "SkyBitz" at bounding box center [748, 292] width 55 height 15
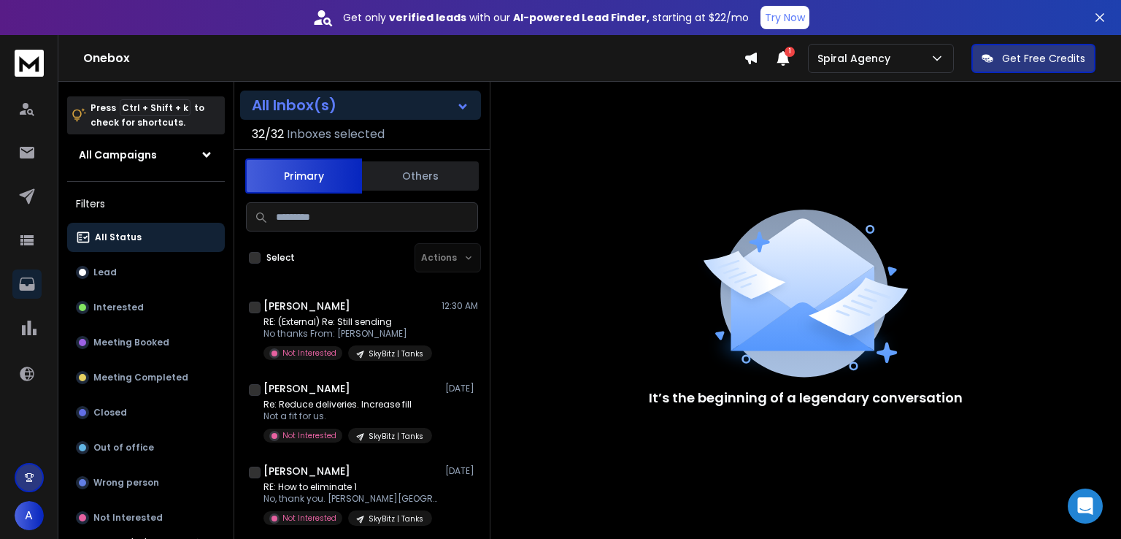
click at [458, 106] on icon at bounding box center [462, 106] width 13 height 13
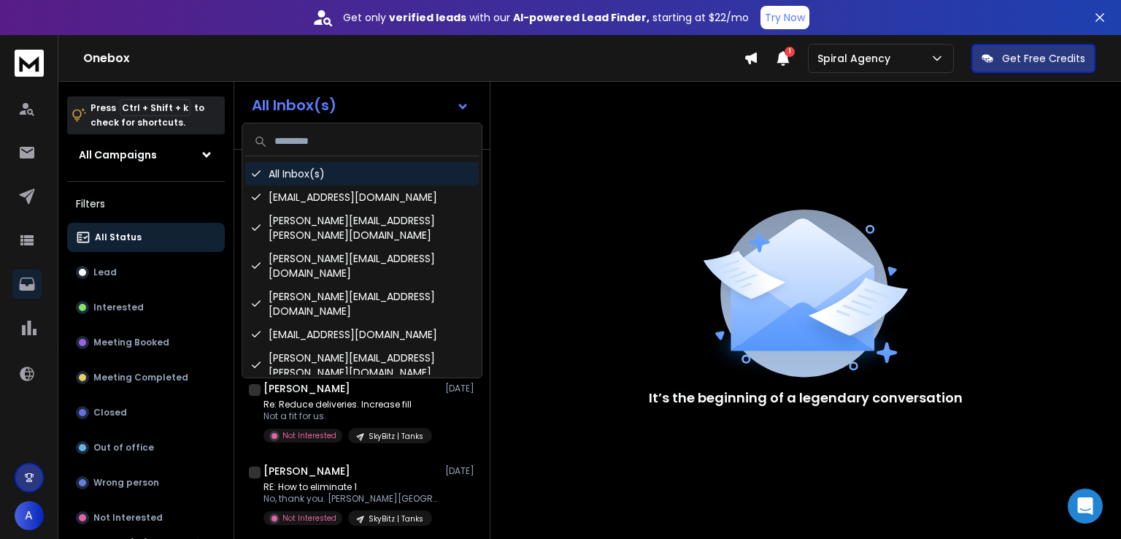
click at [282, 176] on div "All Inbox(s)" at bounding box center [362, 173] width 234 height 23
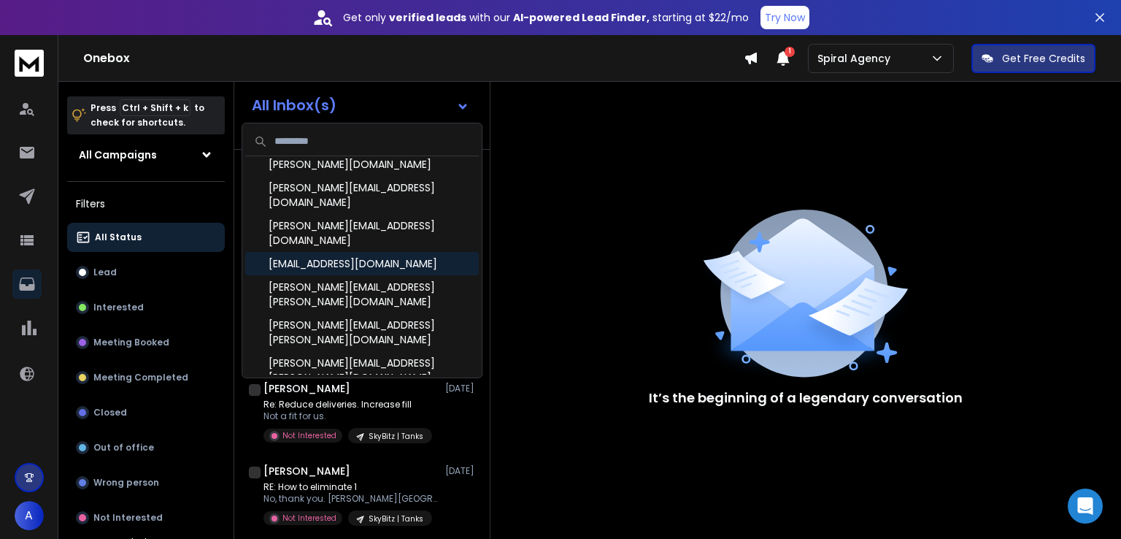
scroll to position [73, 0]
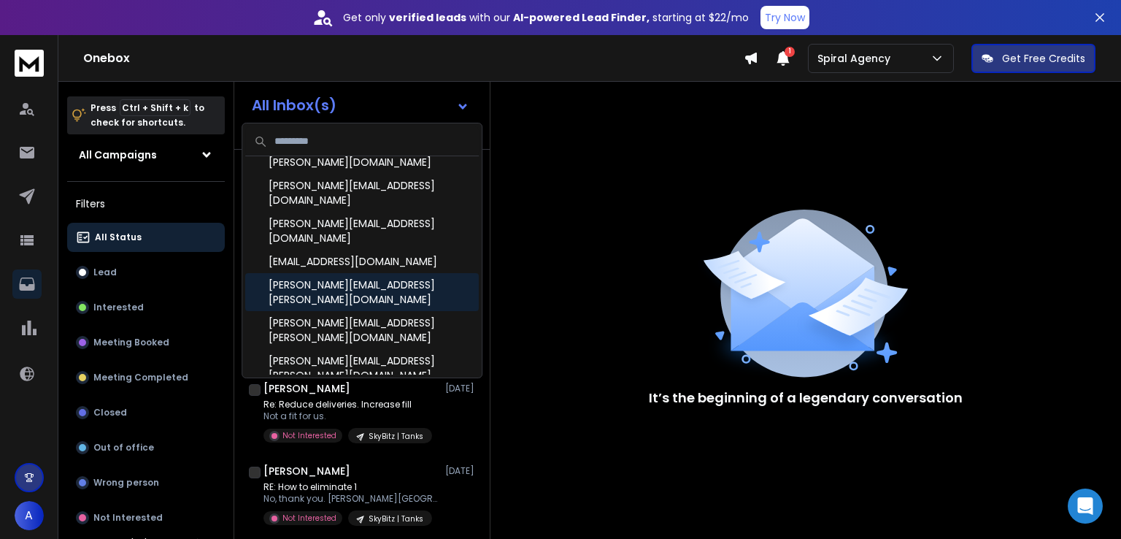
click at [304, 273] on div "[PERSON_NAME][EMAIL_ADDRESS][PERSON_NAME][DOMAIN_NAME]" at bounding box center [362, 292] width 234 height 38
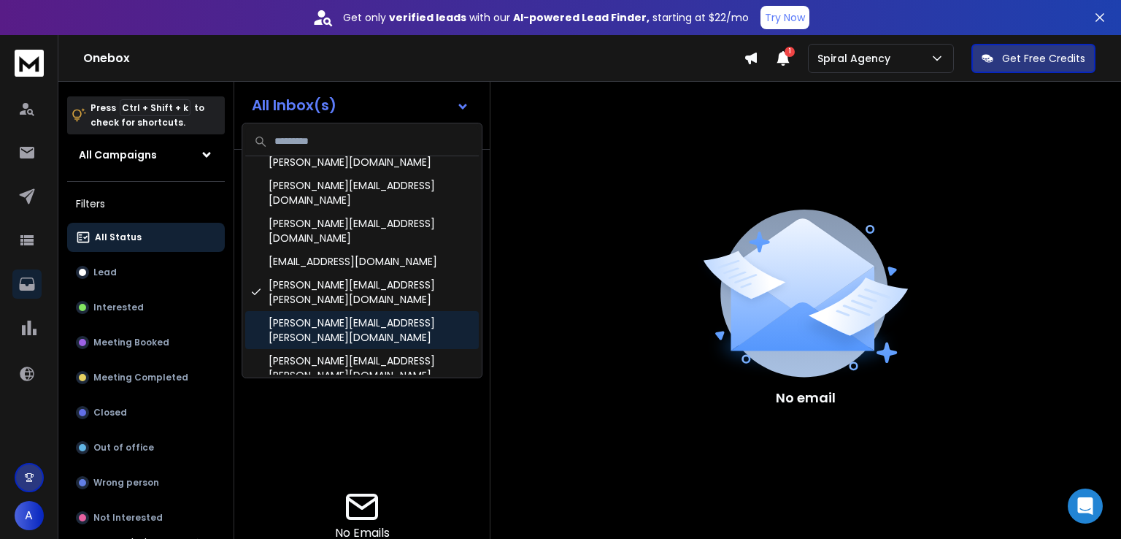
click at [310, 311] on div "[PERSON_NAME][EMAIL_ADDRESS][PERSON_NAME][DOMAIN_NAME]" at bounding box center [362, 330] width 234 height 38
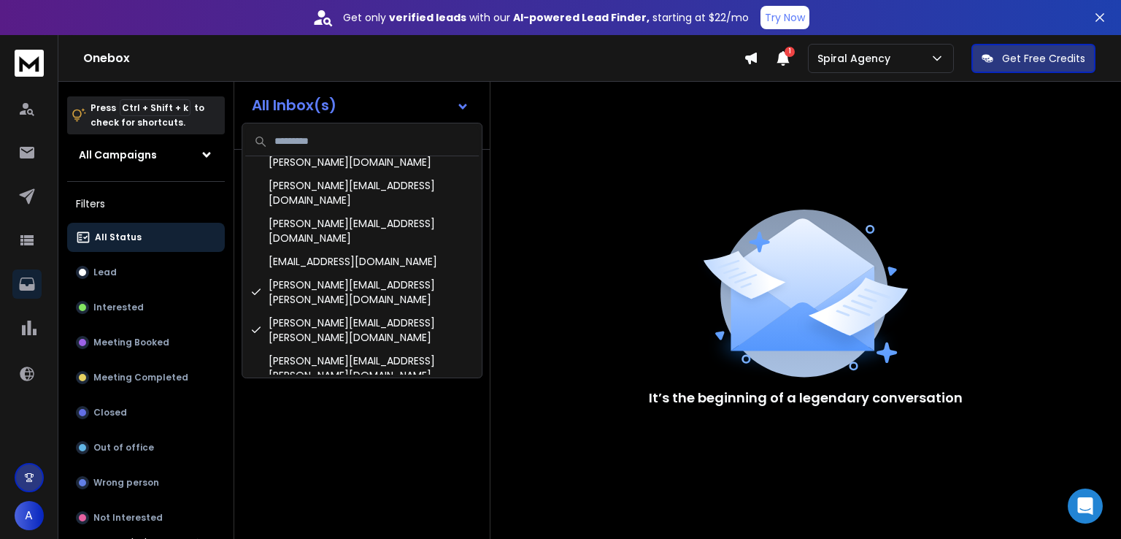
click at [310, 387] on div "[PERSON_NAME][EMAIL_ADDRESS][PERSON_NAME][DOMAIN_NAME]" at bounding box center [362, 406] width 234 height 38
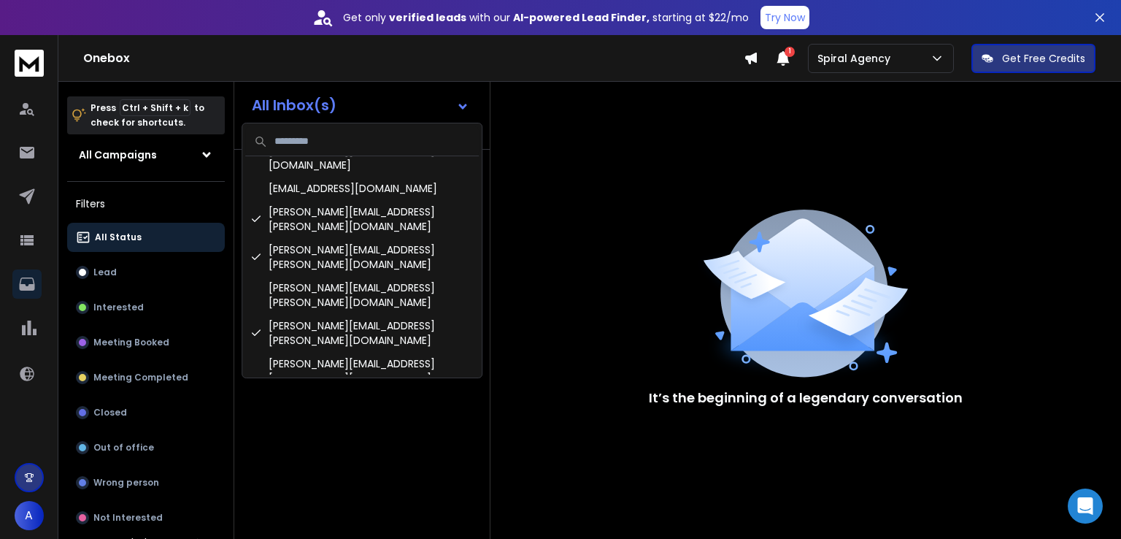
click at [311, 390] on div "[PERSON_NAME][EMAIL_ADDRESS][PERSON_NAME][DOMAIN_NAME]" at bounding box center [362, 409] width 234 height 38
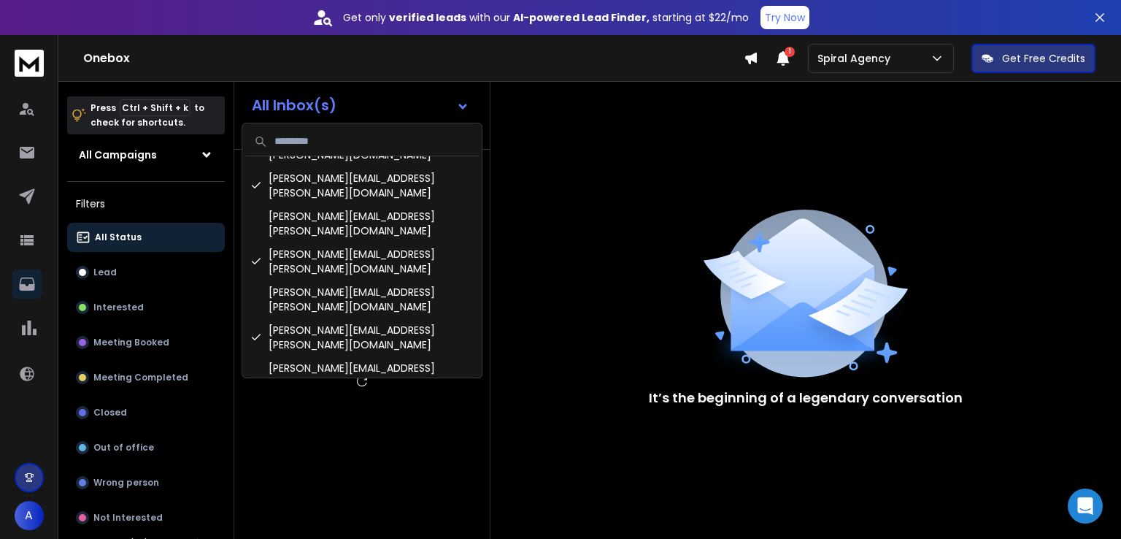
scroll to position [219, 0]
click at [323, 355] on div "[PERSON_NAME][EMAIL_ADDRESS][PERSON_NAME][DOMAIN_NAME]" at bounding box center [362, 374] width 234 height 38
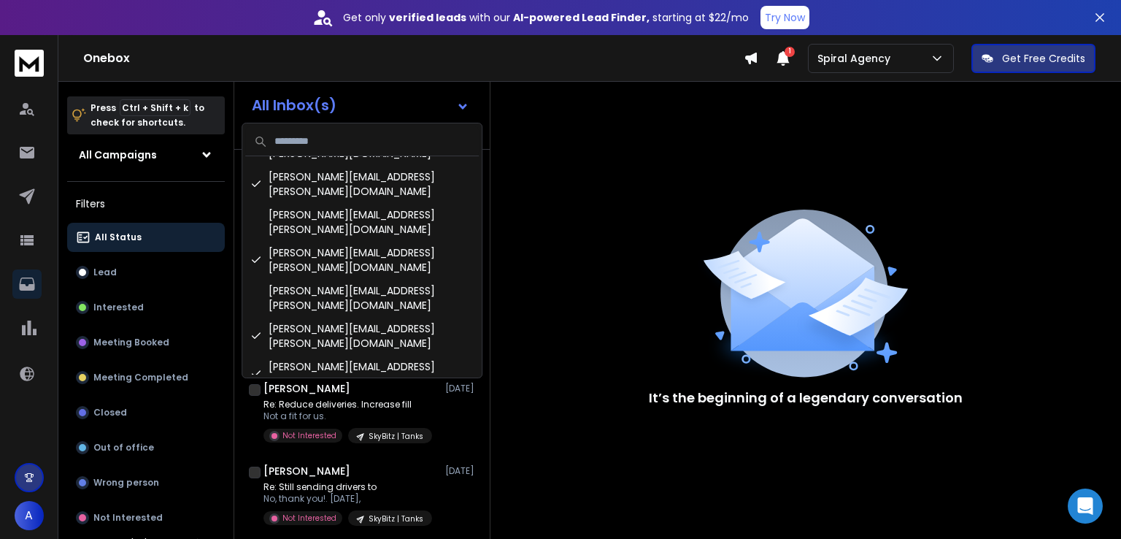
click at [325, 393] on div "[PERSON_NAME][EMAIL_ADDRESS][DOMAIN_NAME]" at bounding box center [362, 412] width 234 height 38
click at [328, 431] on div "[PERSON_NAME][EMAIL_ADDRESS][PERSON_NAME][DOMAIN_NAME]" at bounding box center [362, 450] width 234 height 38
click at [330, 507] on div "[PERSON_NAME][EMAIL_ADDRESS][PERSON_NAME][DOMAIN_NAME]" at bounding box center [362, 526] width 234 height 38
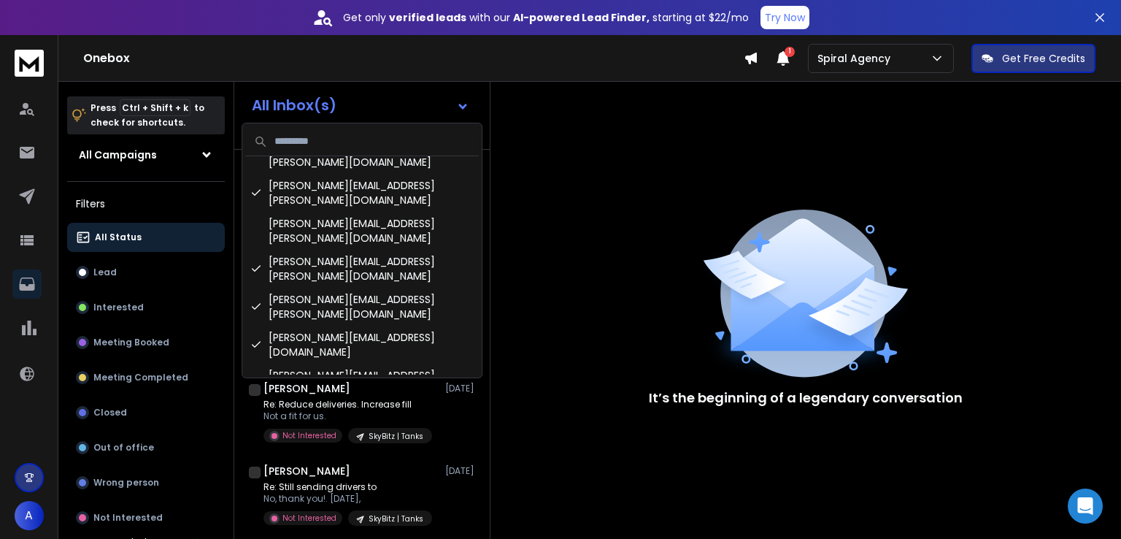
scroll to position [292, 0]
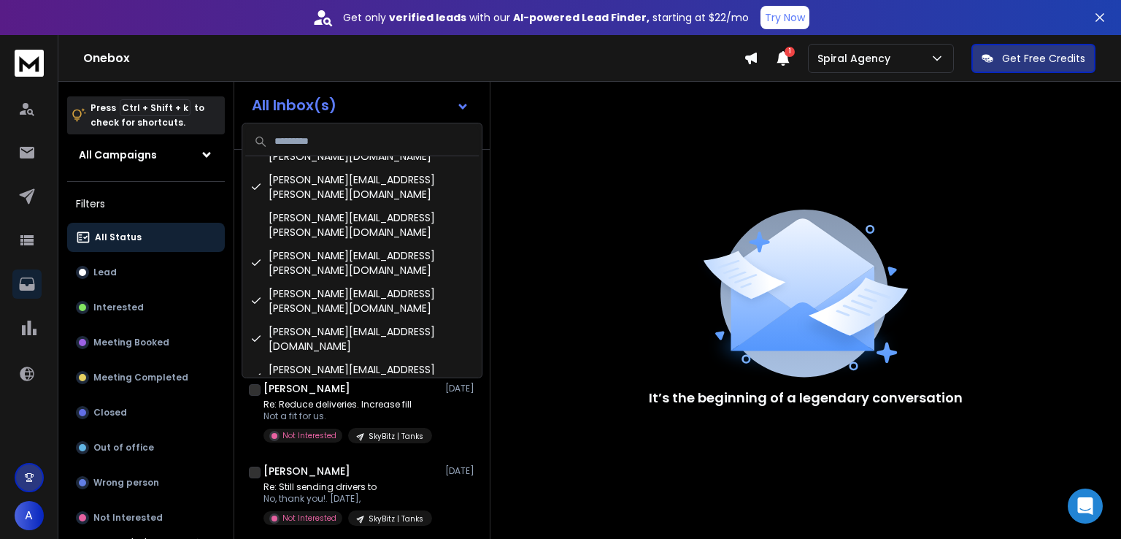
click at [329, 510] on div "[PERSON_NAME][EMAIL_ADDRESS][DOMAIN_NAME]" at bounding box center [362, 529] width 234 height 38
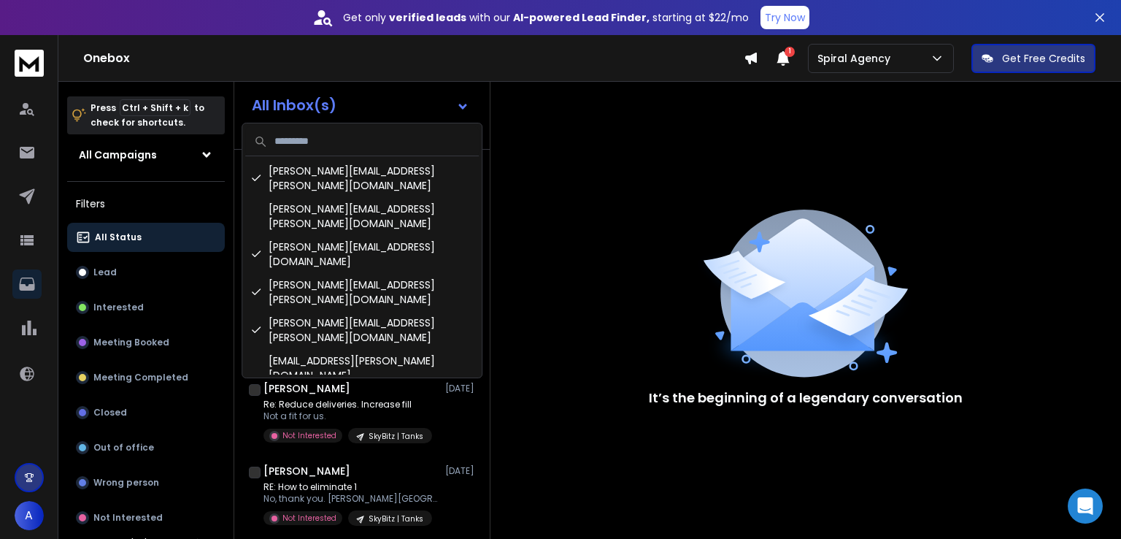
scroll to position [569, 0]
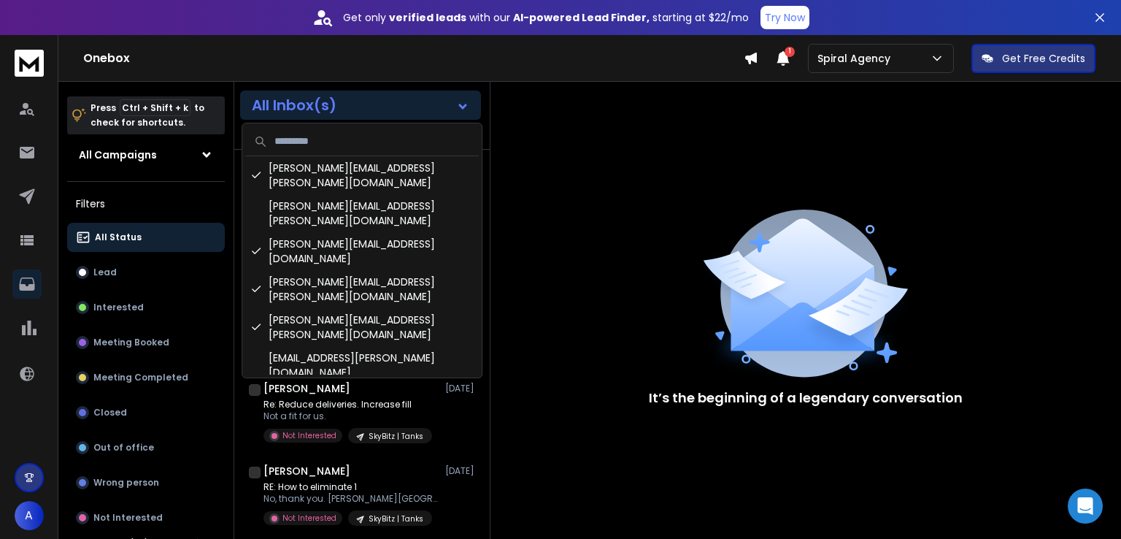
click at [469, 103] on button "All Inbox(s)" at bounding box center [360, 105] width 241 height 29
click at [469, 105] on icon at bounding box center [462, 106] width 13 height 13
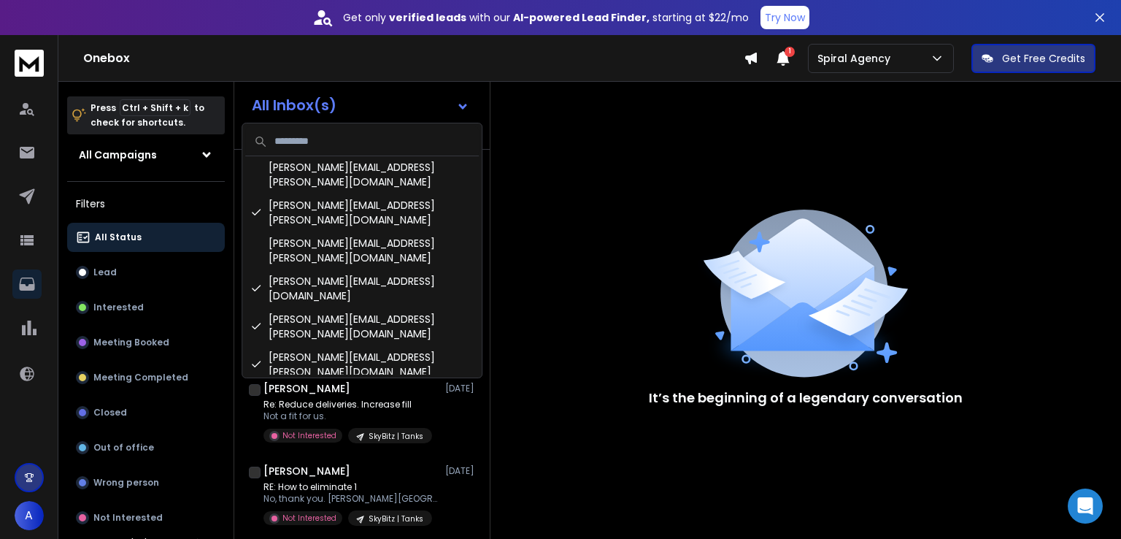
scroll to position [496, 0]
click at [353, 518] on div "[PERSON_NAME][EMAIL_ADDRESS][PERSON_NAME][DOMAIN_NAME]" at bounding box center [362, 537] width 234 height 38
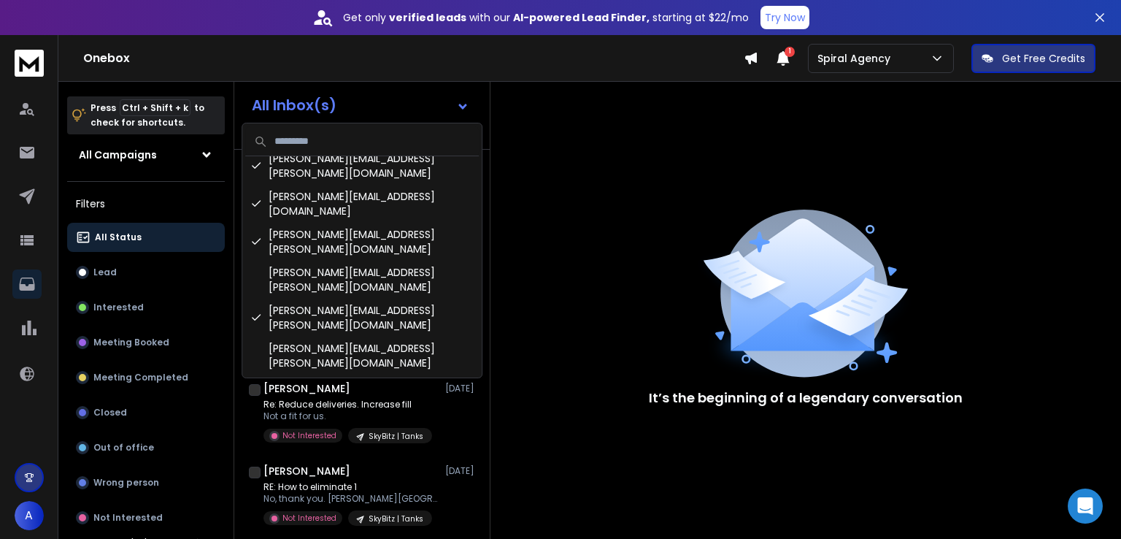
scroll to position [423, 0]
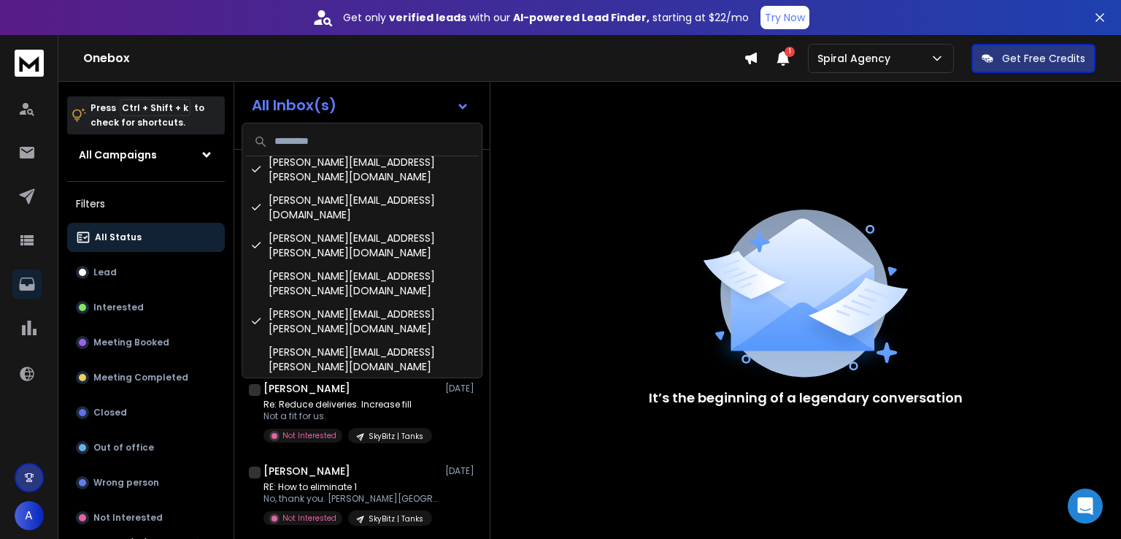
click at [573, 126] on div "It’s the beginning of a legendary conversation" at bounding box center [806, 311] width 631 height 458
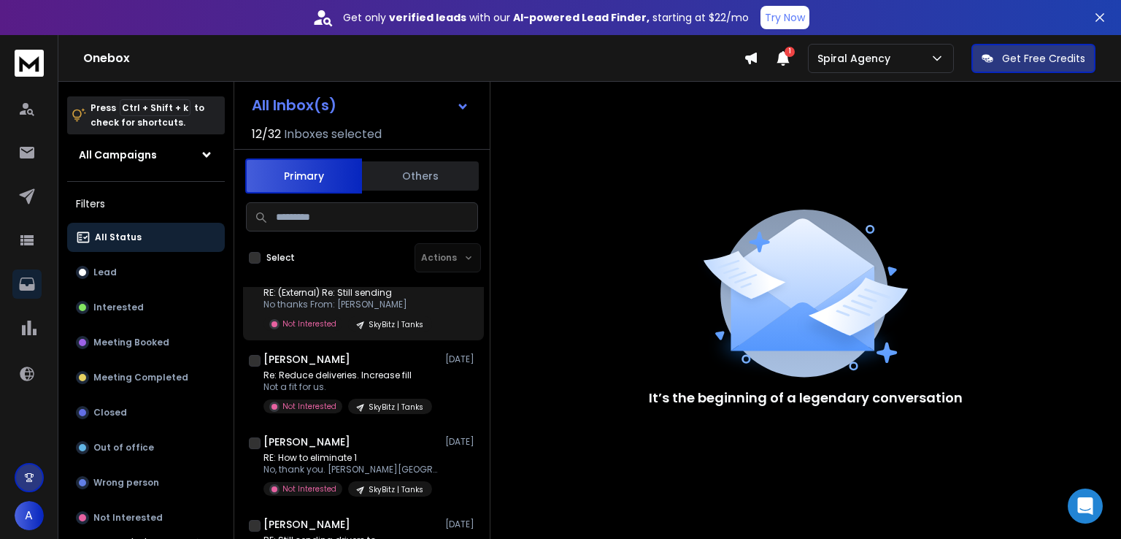
scroll to position [0, 0]
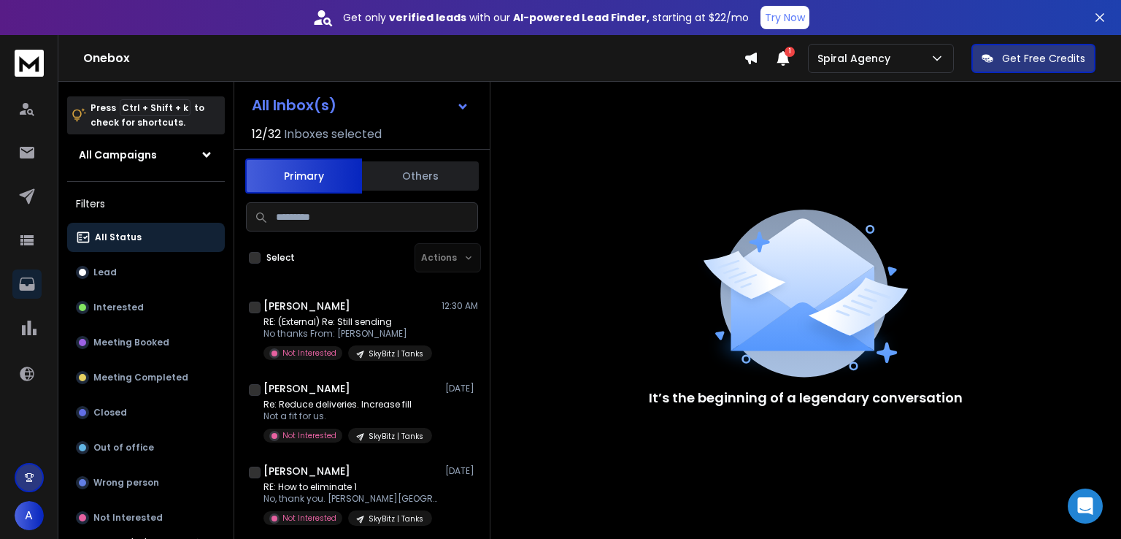
click at [450, 258] on div "Actions" at bounding box center [448, 257] width 66 height 29
